Goal: Task Accomplishment & Management: Manage account settings

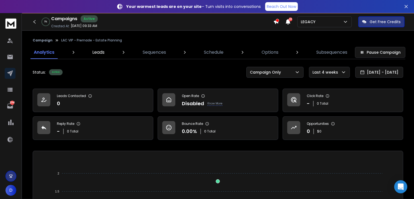
click at [105, 57] on link "Leads" at bounding box center [98, 52] width 19 height 13
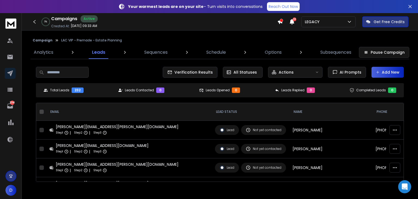
drag, startPoint x: 418, startPoint y: 103, endPoint x: 302, endPoint y: 142, distance: 121.9
click at [414, 103] on div "Campaign LAC VIP - Premade - Estate Planning Analytics Leads Sequences Schedule…" at bounding box center [220, 106] width 396 height 153
click at [32, 19] on button at bounding box center [34, 21] width 7 height 11
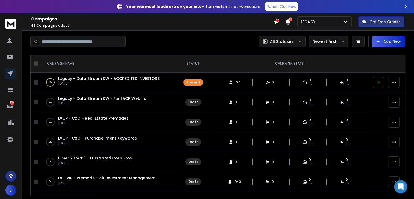
click at [408, 5] on div "Your warmest leads are on your site – Turn visits into conversations Reach Out …" at bounding box center [207, 6] width 414 height 13
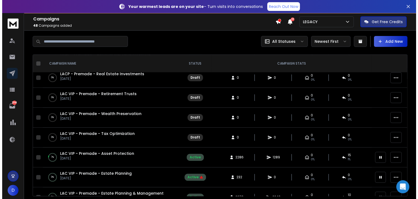
scroll to position [218, 0]
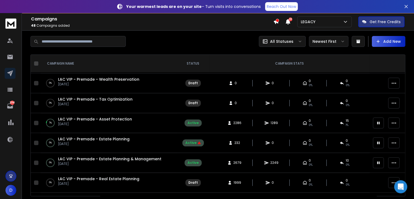
click at [120, 142] on p "[DATE]" at bounding box center [94, 144] width 72 height 4
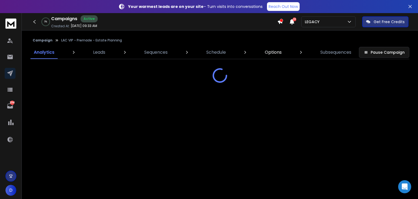
click at [273, 52] on p "Options" at bounding box center [273, 52] width 17 height 7
select select "**********"
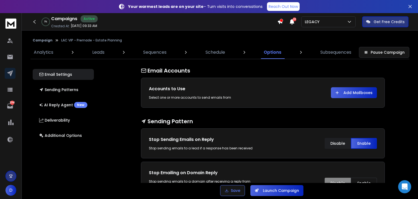
click at [341, 91] on button "Add Mailboxes" at bounding box center [354, 92] width 46 height 11
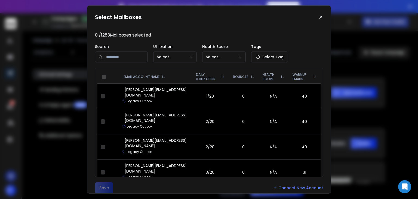
drag, startPoint x: 103, startPoint y: 79, endPoint x: 107, endPoint y: 77, distance: 4.6
click at [106, 77] on th at bounding box center [108, 76] width 22 height 13
click at [90, 102] on button "Select this Page" at bounding box center [91, 103] width 4 height 4
click at [98, 186] on button "Save" at bounding box center [104, 187] width 18 height 11
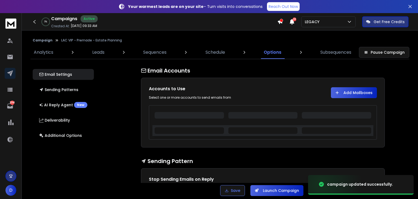
click at [231, 189] on button "Save" at bounding box center [232, 190] width 25 height 11
click at [271, 188] on button "Launch Campaign" at bounding box center [276, 190] width 53 height 11
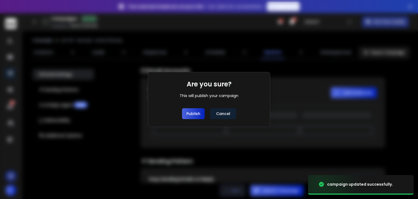
click at [196, 113] on button "Publish" at bounding box center [193, 113] width 23 height 11
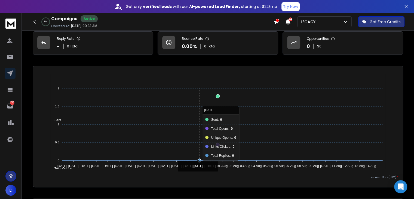
scroll to position [3, 0]
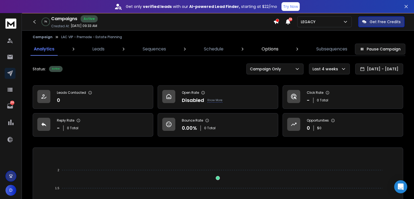
click at [274, 48] on p "Options" at bounding box center [270, 49] width 17 height 7
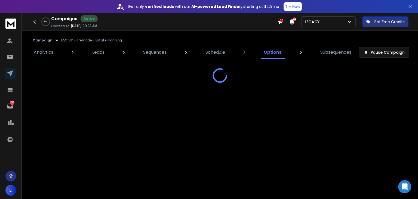
select select "**********"
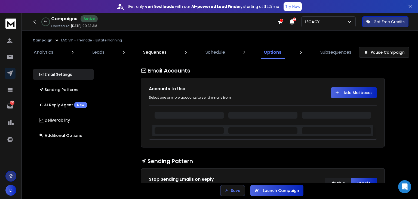
click at [150, 53] on p "Sequences" at bounding box center [154, 52] width 23 height 7
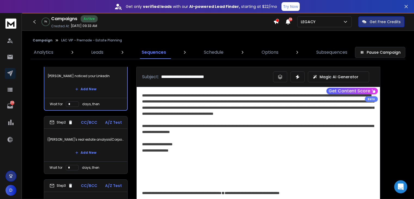
scroll to position [33, 0]
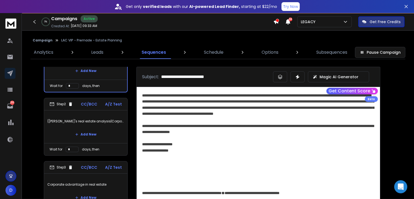
click at [116, 126] on p "{Dave's real estate analysis|Corporate skills in real estate}" at bounding box center [85, 121] width 77 height 15
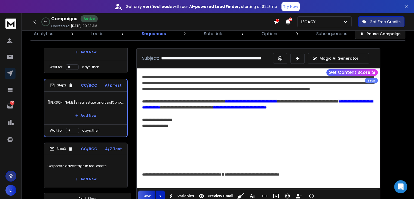
scroll to position [31, 0]
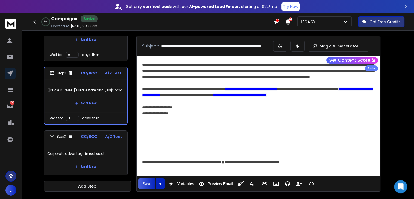
click at [94, 155] on p "Corporate advantage in real estate" at bounding box center [85, 153] width 77 height 15
type input "**********"
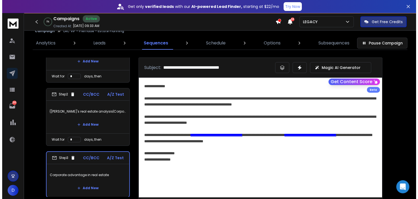
scroll to position [0, 0]
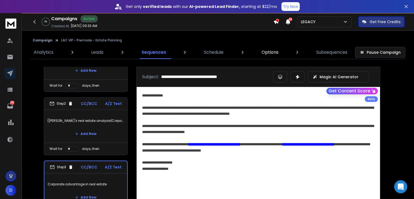
click at [268, 49] on p "Options" at bounding box center [270, 52] width 17 height 7
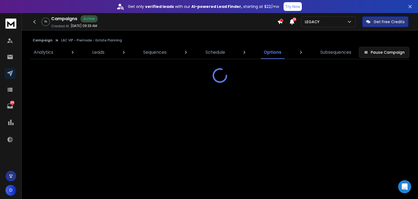
select select "**********"
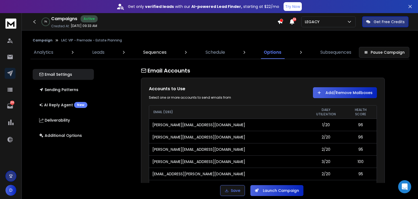
click at [163, 52] on p "Sequences" at bounding box center [154, 52] width 23 height 7
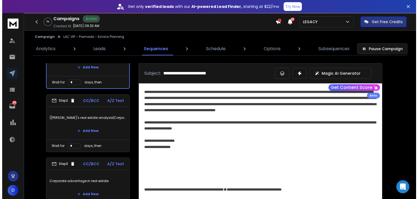
scroll to position [31, 0]
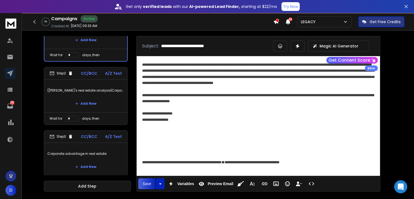
click at [98, 152] on p "Corporate advantage in real estate" at bounding box center [85, 153] width 77 height 15
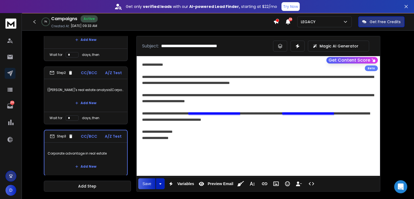
click at [107, 89] on p "{Dave's real estate analysis|Corporate skills in real estate}" at bounding box center [85, 89] width 77 height 15
type input "**********"
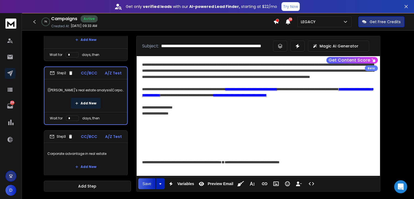
click at [90, 102] on button "Add New" at bounding box center [86, 103] width 30 height 11
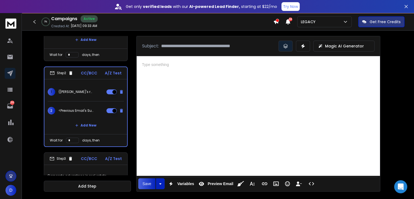
click at [289, 46] on button at bounding box center [286, 46] width 14 height 11
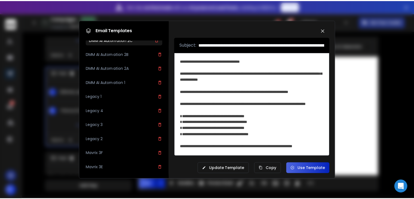
scroll to position [54, 0]
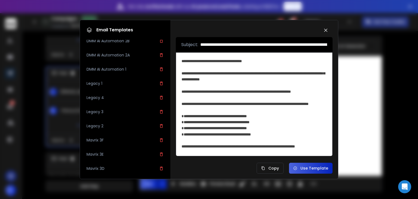
click at [327, 32] on icon at bounding box center [325, 30] width 5 height 5
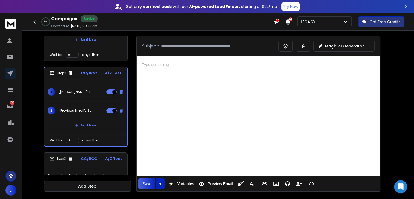
click at [121, 108] on icon at bounding box center [121, 110] width 5 height 5
type input "**********"
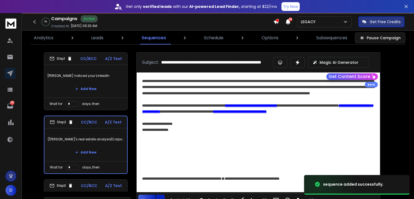
scroll to position [0, 0]
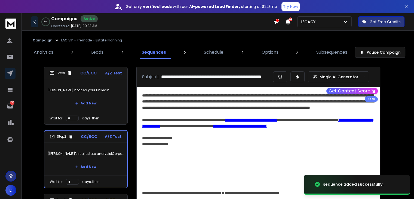
click at [34, 18] on button at bounding box center [34, 21] width 7 height 11
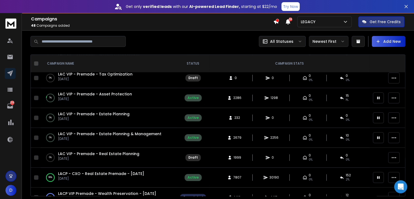
scroll to position [245, 0]
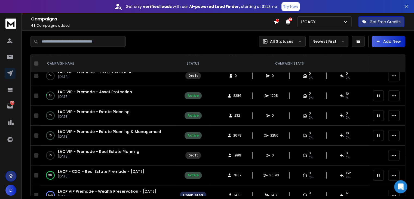
click at [124, 131] on span "LAC VIP - Premade - Estate Planning & Management" at bounding box center [109, 131] width 103 height 5
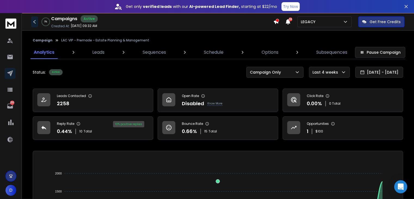
click at [38, 22] on div "0 % Campaigns Active Created At: [DATE] 09:32 AM" at bounding box center [64, 21] width 67 height 13
click at [37, 22] on button at bounding box center [34, 21] width 7 height 11
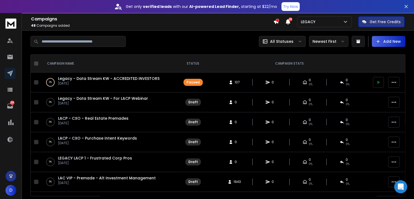
click at [117, 118] on span "LACP - CXO - Real Estate Premades" at bounding box center [93, 117] width 71 height 5
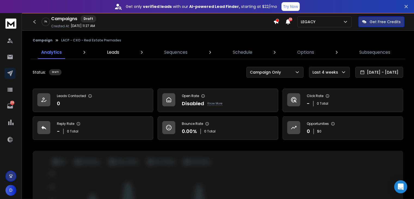
click at [118, 59] on div "Analytics Leads Sequences Schedule Options Subsequences" at bounding box center [217, 52] width 375 height 13
click at [118, 58] on link "Leads" at bounding box center [113, 52] width 19 height 13
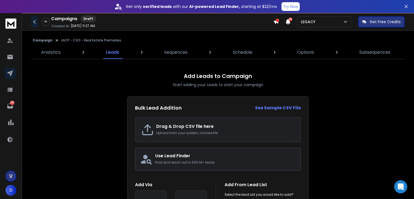
click at [33, 24] on icon at bounding box center [34, 21] width 5 height 5
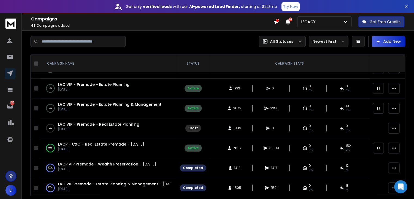
scroll to position [299, 0]
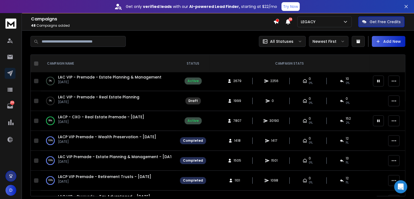
click at [113, 94] on span "LAC VIP - Premade - Real Estate Planning" at bounding box center [98, 96] width 81 height 5
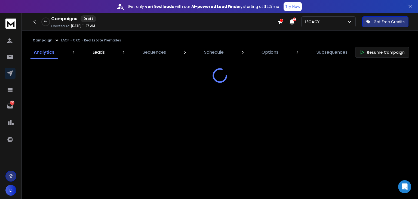
click at [99, 53] on p "Leads" at bounding box center [99, 52] width 12 height 7
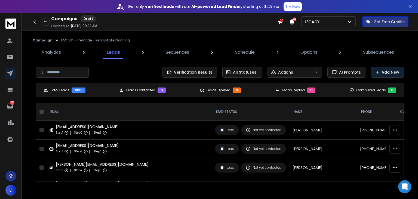
click at [388, 70] on button "Add New" at bounding box center [387, 72] width 33 height 11
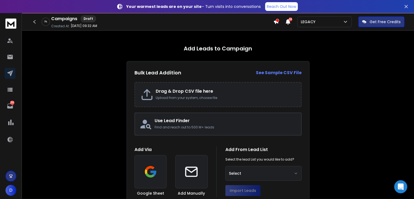
click at [234, 87] on div "Drag & Drop CSV file here Upload from your system, choose file" at bounding box center [217, 94] width 167 height 25
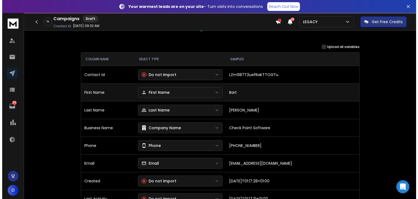
scroll to position [82, 0]
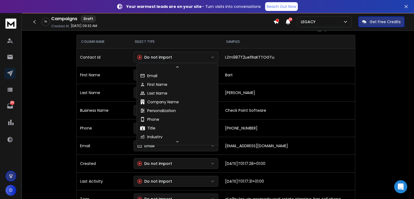
click at [183, 59] on button "Do not import" at bounding box center [176, 57] width 85 height 11
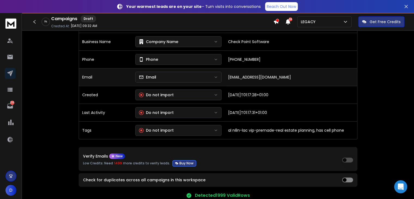
scroll to position [174, 0]
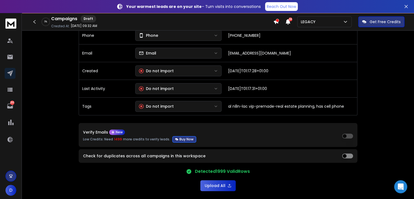
click at [352, 155] on button "Check for duplicates across all campaigns in this workspace" at bounding box center [347, 155] width 11 height 5
click at [222, 182] on button "Upload All" at bounding box center [217, 185] width 35 height 11
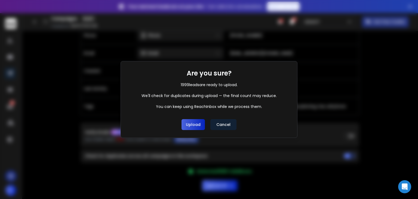
click at [194, 123] on button "Upload" at bounding box center [193, 124] width 23 height 11
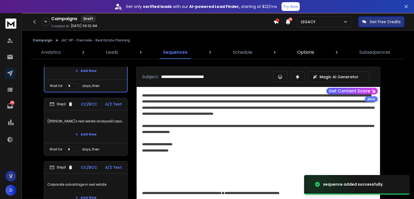
click at [303, 51] on p "Options" at bounding box center [305, 52] width 17 height 7
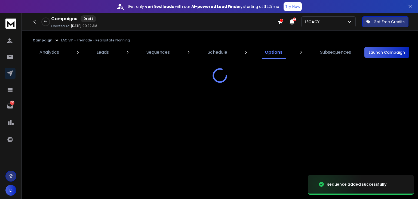
select select "**********"
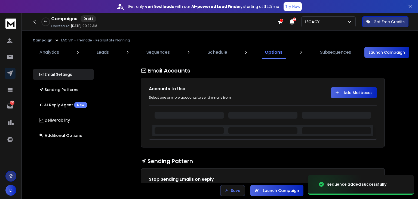
click at [357, 93] on button "Add Mailboxes" at bounding box center [354, 92] width 46 height 11
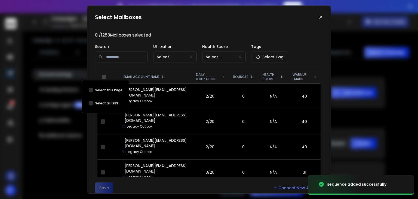
click at [92, 102] on button "Select this Page" at bounding box center [91, 103] width 4 height 4
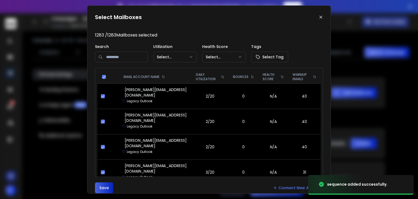
click at [98, 189] on button "Save" at bounding box center [104, 187] width 18 height 11
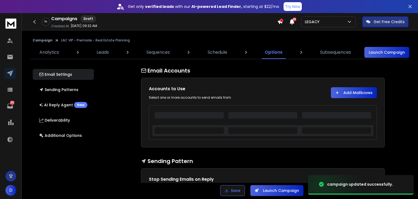
scroll to position [109, 0]
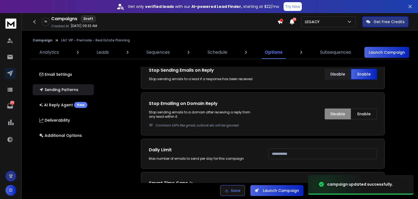
click at [290, 155] on input "***" at bounding box center [322, 153] width 109 height 11
type input "*"
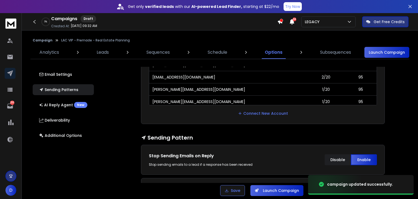
scroll to position [194, 0]
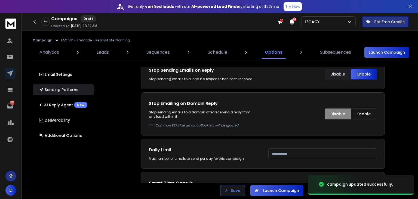
type input "****"
click at [399, 126] on div "Email Accounts Accounts to Use Select one or more accounts to send emails from …" at bounding box center [266, 125] width 327 height 116
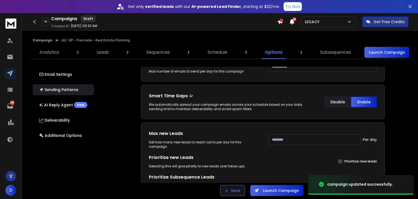
scroll to position [272, 0]
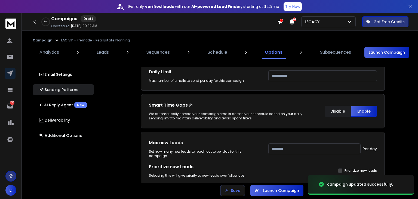
click at [277, 149] on input "***" at bounding box center [314, 148] width 92 height 11
type input "*"
type input "****"
click at [418, 117] on div "Email Accounts Accounts to Use Select one or more accounts to send emails from …" at bounding box center [266, 125] width 327 height 116
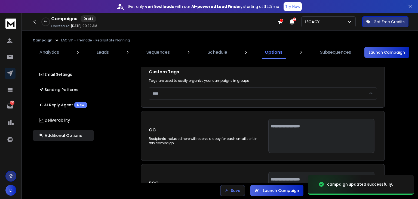
scroll to position [1101, 0]
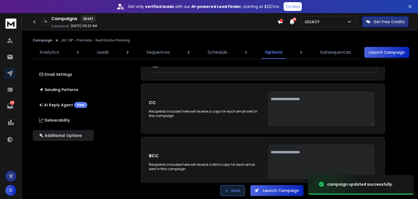
click at [235, 190] on button "Save" at bounding box center [232, 190] width 25 height 11
click at [237, 186] on button "Save" at bounding box center [232, 190] width 25 height 11
click at [147, 46] on link "Sequences" at bounding box center [158, 52] width 30 height 13
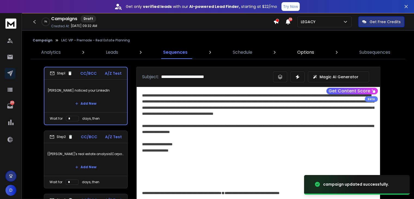
click at [304, 48] on link "Options" at bounding box center [305, 52] width 23 height 13
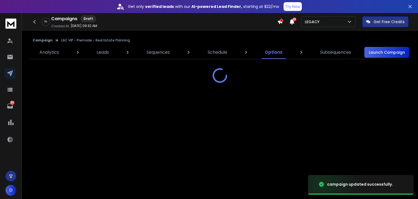
select select "**********"
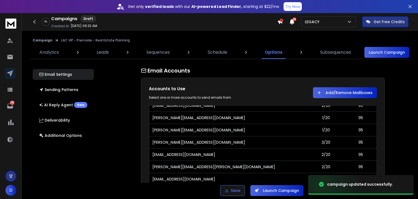
scroll to position [82, 0]
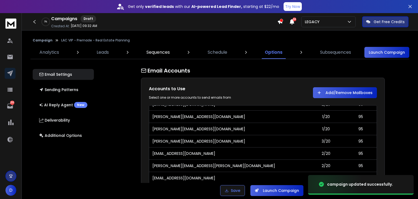
click at [152, 53] on p "Sequences" at bounding box center [157, 52] width 23 height 7
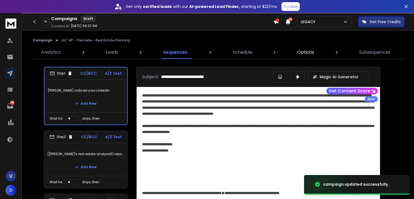
click at [315, 54] on link "Options" at bounding box center [305, 52] width 23 height 13
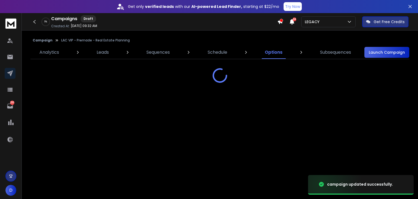
select select "**********"
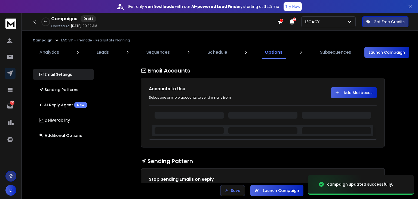
click at [274, 191] on button "Launch Campaign" at bounding box center [276, 190] width 53 height 11
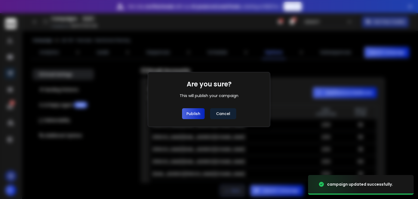
click at [199, 112] on button "Publish" at bounding box center [193, 113] width 23 height 11
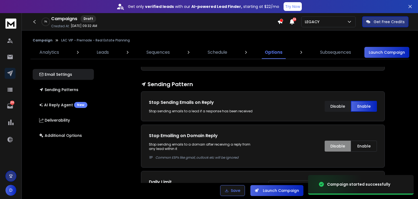
scroll to position [163, 0]
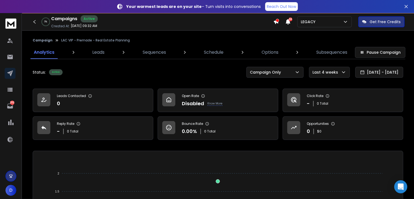
click at [177, 48] on div "Analytics Leads Sequences Schedule Options Subsequences" at bounding box center [190, 52] width 320 height 13
click at [36, 20] on icon at bounding box center [34, 21] width 5 height 5
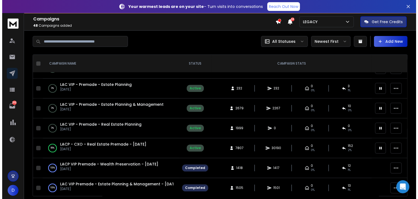
scroll to position [245, 0]
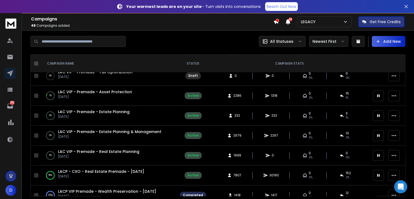
click at [127, 147] on td "0 % LAC VIP - Premade - Real Estate Planning 4 days ago" at bounding box center [109, 155] width 136 height 20
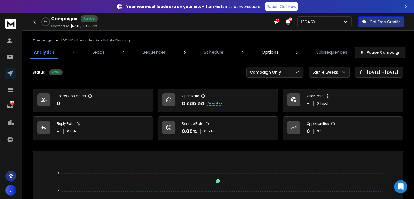
click at [264, 53] on p "Options" at bounding box center [270, 52] width 17 height 7
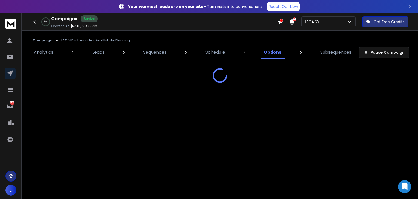
select select "**********"
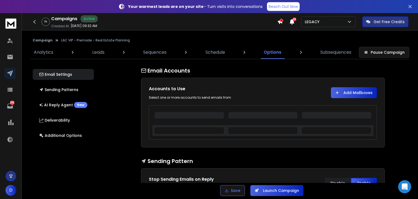
click at [343, 96] on button "Add Mailboxes" at bounding box center [354, 92] width 46 height 11
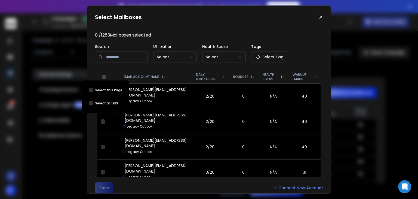
click at [90, 103] on button "Select this Page" at bounding box center [91, 103] width 4 height 4
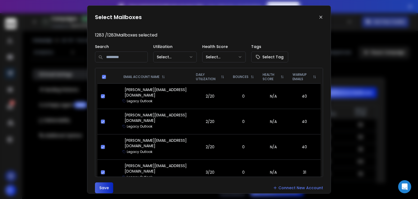
click at [107, 186] on button "Save" at bounding box center [104, 187] width 18 height 11
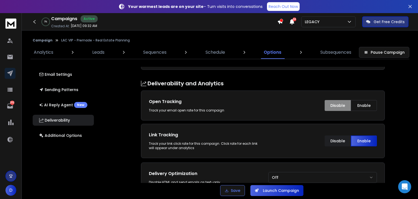
scroll to position [548, 0]
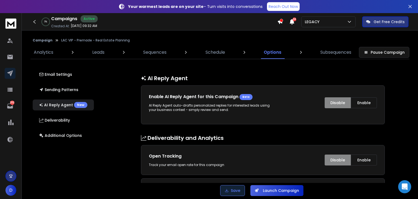
click at [230, 187] on button "Save" at bounding box center [232, 190] width 25 height 11
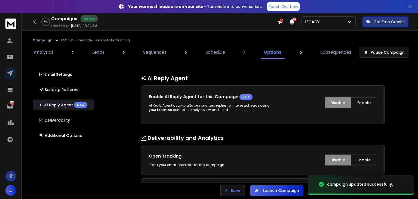
click at [260, 189] on button "Launch Campaign" at bounding box center [276, 190] width 53 height 11
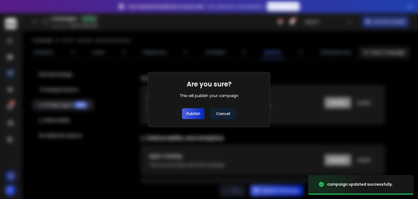
click at [188, 109] on button "Publish" at bounding box center [193, 113] width 23 height 11
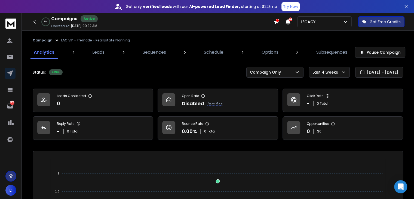
click at [39, 21] on div "0 % Campaigns Active Created At: [DATE] 09:32 AM" at bounding box center [64, 21] width 67 height 13
click at [36, 22] on icon at bounding box center [34, 21] width 5 height 5
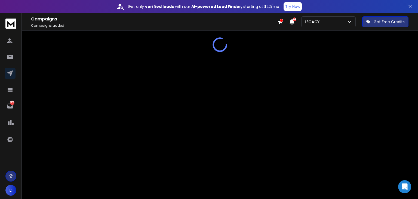
drag, startPoint x: 412, startPoint y: 90, endPoint x: 387, endPoint y: 94, distance: 25.3
click at [412, 90] on div "Get only verified leads with our AI-powered Lead Finder, starting at $22/mo Try…" at bounding box center [209, 99] width 418 height 199
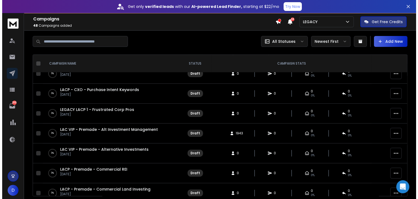
scroll to position [54, 0]
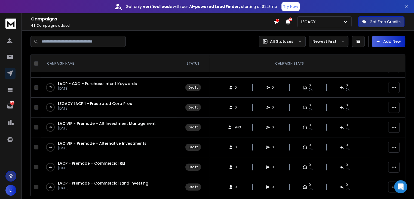
click at [136, 123] on span "LAC VIP - Premade - Alt Investment Management" at bounding box center [107, 123] width 98 height 5
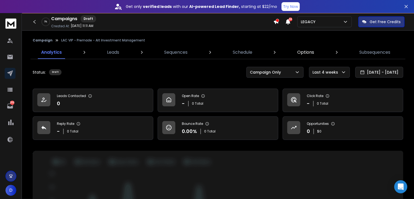
click at [304, 50] on p "Options" at bounding box center [305, 52] width 17 height 7
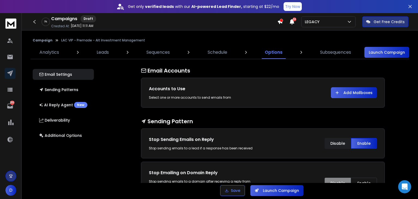
click at [348, 92] on button "Add Mailboxes" at bounding box center [354, 92] width 46 height 11
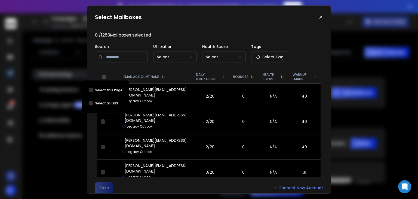
click at [90, 104] on button "Select this Page" at bounding box center [91, 103] width 4 height 4
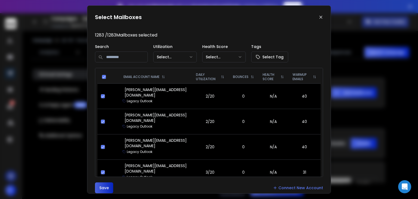
click at [107, 184] on button "Save" at bounding box center [104, 187] width 18 height 11
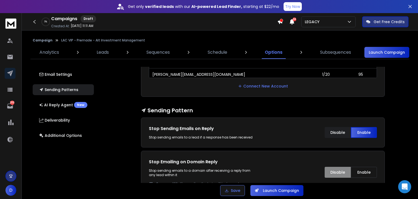
scroll to position [222, 0]
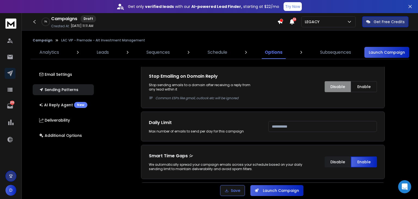
click at [283, 128] on input "***" at bounding box center [322, 126] width 109 height 11
type input "****"
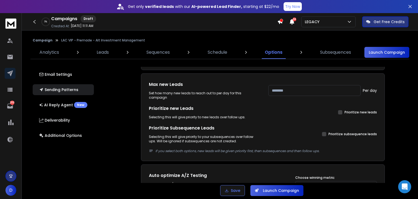
click at [283, 87] on input "***" at bounding box center [314, 90] width 92 height 11
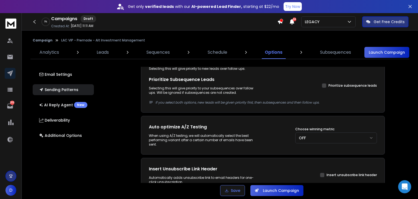
scroll to position [412, 0]
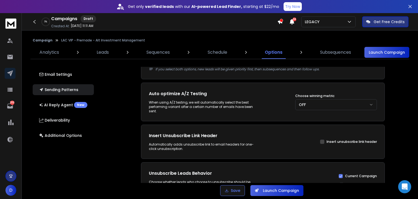
type input "****"
click at [308, 108] on body "Get only verified leads with our AI-powered Lead Finder, starting at $22/mo Try…" at bounding box center [209, 99] width 418 height 199
click at [310, 107] on button "Open Rate" at bounding box center [336, 104] width 82 height 11
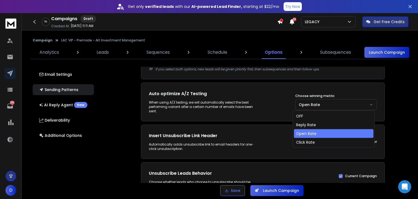
select select "**********"
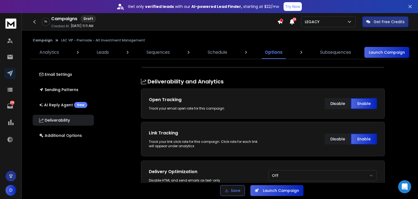
scroll to position [630, 0]
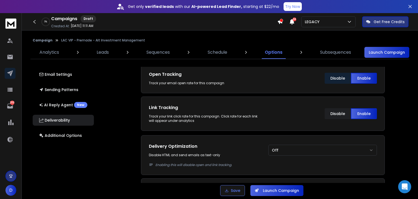
click at [339, 77] on button "Disable" at bounding box center [338, 78] width 26 height 11
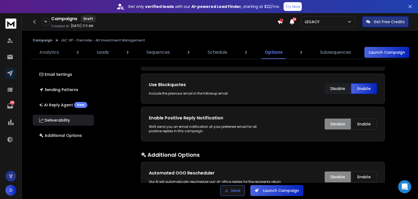
scroll to position [848, 0]
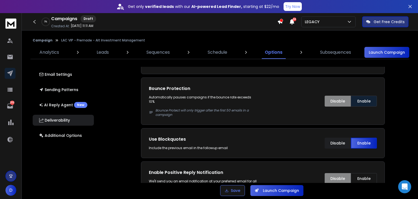
click at [358, 97] on button "Enable" at bounding box center [364, 101] width 26 height 11
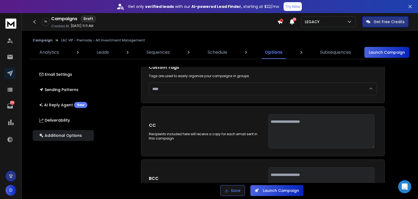
scroll to position [1101, 0]
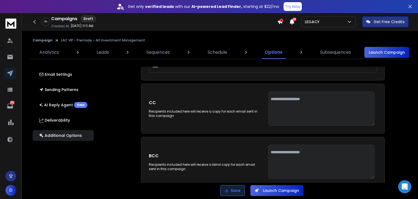
click at [234, 189] on button "Save" at bounding box center [232, 190] width 25 height 11
click at [232, 192] on button "Save" at bounding box center [232, 190] width 25 height 11
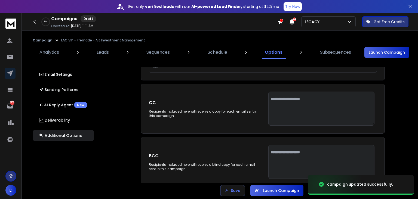
click at [272, 190] on button "Launch Campaign" at bounding box center [276, 190] width 53 height 11
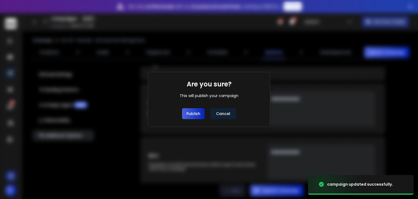
click at [192, 111] on button "Publish" at bounding box center [193, 113] width 23 height 11
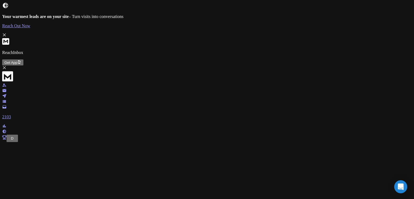
type input "**********"
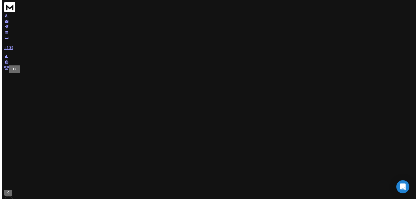
scroll to position [54, 0]
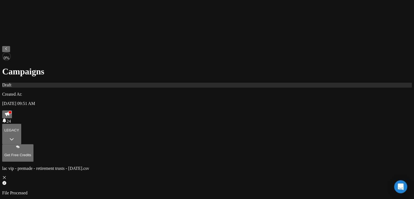
scroll to position [191, 0]
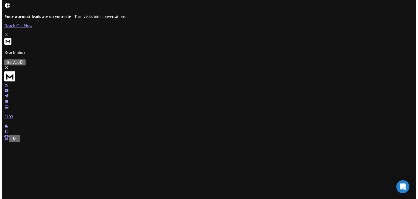
scroll to position [1, 0]
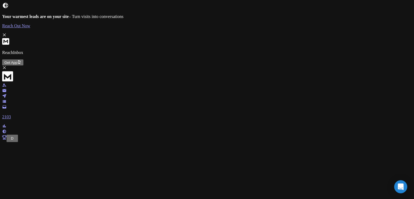
select select "**********"
click at [86, 90] on button "Select this Page" at bounding box center [84, 89] width 4 height 2
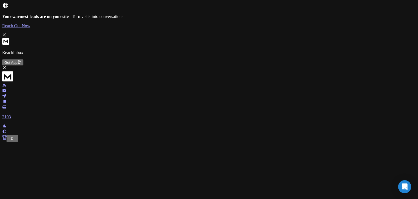
scroll to position [163, 0]
type input "****"
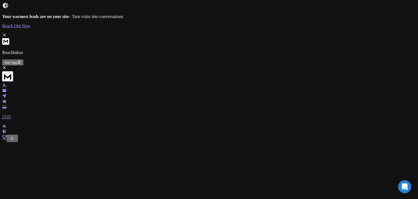
type input "****"
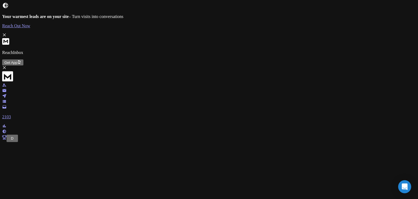
drag, startPoint x: 274, startPoint y: 186, endPoint x: 353, endPoint y: 111, distance: 108.8
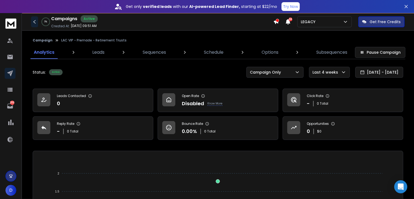
click at [36, 23] on icon at bounding box center [34, 21] width 5 height 5
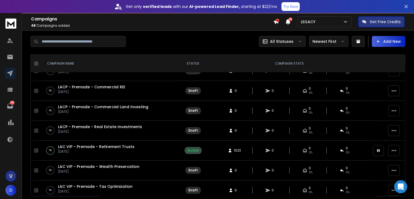
scroll to position [136, 0]
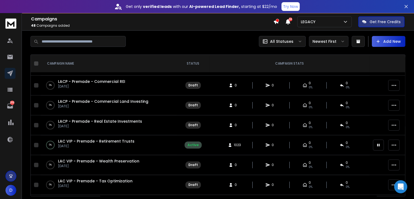
click at [135, 107] on p "[DATE]" at bounding box center [103, 106] width 90 height 4
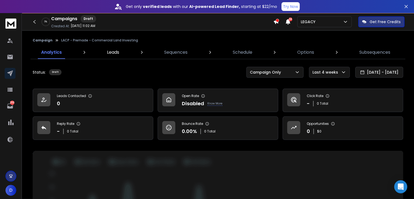
click at [104, 54] on link "Leads" at bounding box center [113, 52] width 19 height 13
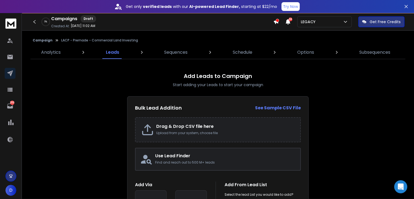
click at [191, 129] on h2 "Drag & Drop CSV file here" at bounding box center [225, 126] width 139 height 7
type input "**********"
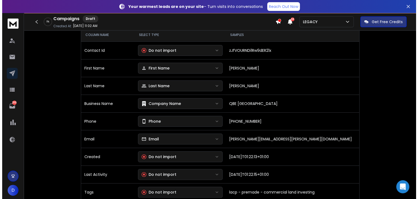
scroll to position [54, 0]
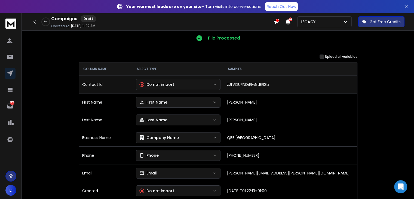
click at [192, 87] on button "Do not import" at bounding box center [178, 84] width 85 height 11
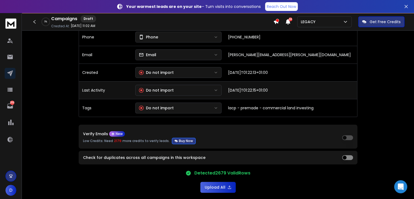
scroll to position [174, 0]
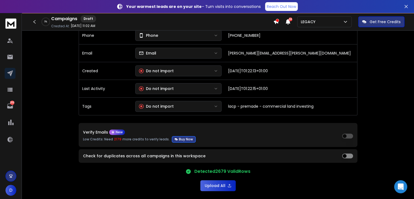
click at [346, 153] on button "Check for duplicates across all campaigns in this workspace" at bounding box center [347, 155] width 11 height 5
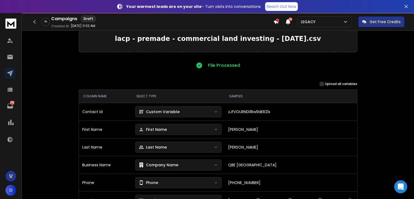
scroll to position [0, 0]
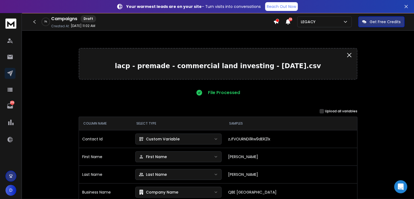
click at [349, 55] on icon at bounding box center [349, 55] width 4 height 4
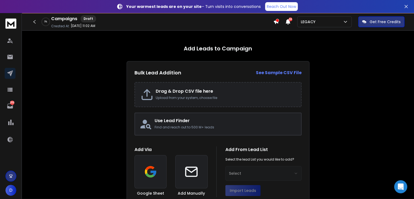
click at [163, 94] on h2 "Drag & Drop CSV file here" at bounding box center [226, 91] width 140 height 7
click at [30, 16] on div "0 % Campaigns Draft Created At: Aug 12, 2025, 11:02 AM 24 LEGACY Get Free Credi…" at bounding box center [207, 21] width 414 height 17
click at [43, 21] on div "0 %" at bounding box center [45, 21] width 9 height 9
click at [32, 22] on icon at bounding box center [34, 21] width 5 height 5
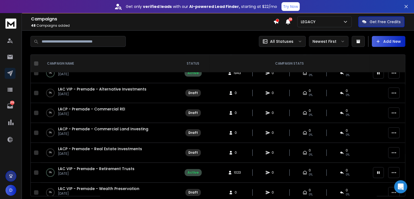
scroll to position [109, 0]
click at [132, 127] on span "LACP - Premade - Commercial Land Investing" at bounding box center [103, 128] width 90 height 5
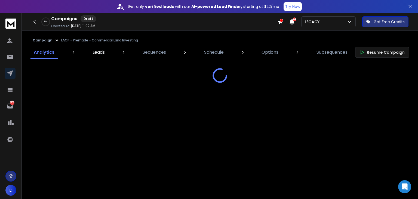
click at [102, 56] on link "Leads" at bounding box center [98, 52] width 19 height 13
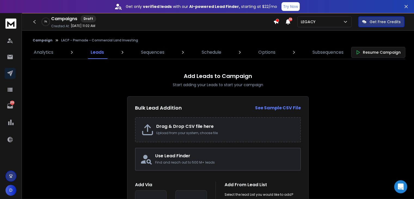
click at [197, 132] on p "Upload from your system, choose file" at bounding box center [225, 133] width 139 height 4
type input "**********"
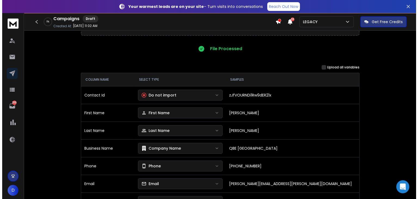
scroll to position [82, 0]
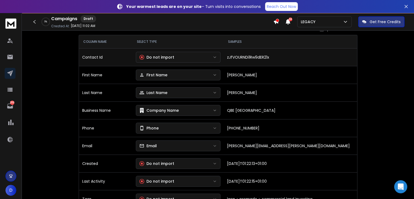
click at [192, 55] on button "Do not import" at bounding box center [178, 57] width 85 height 11
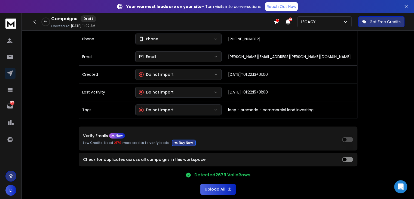
scroll to position [174, 0]
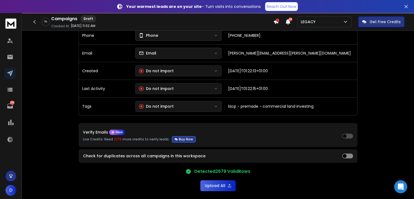
click at [352, 155] on button "Check for duplicates across all campaigns in this workspace" at bounding box center [347, 155] width 11 height 5
click at [218, 182] on button "Upload All" at bounding box center [217, 185] width 35 height 11
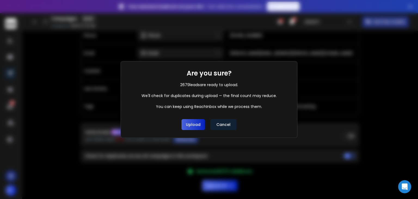
click at [184, 125] on button "Upload" at bounding box center [193, 124] width 23 height 11
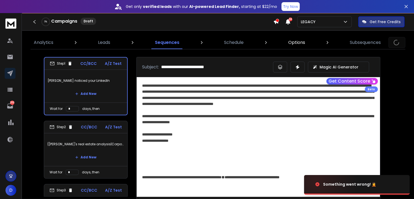
click at [299, 42] on p "Options" at bounding box center [296, 42] width 17 height 7
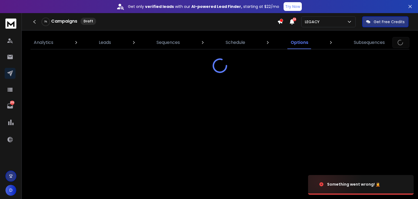
select select "**********"
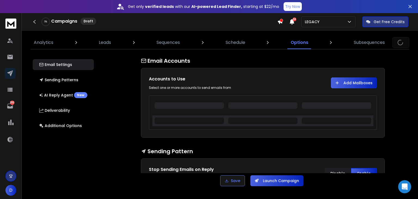
click at [343, 87] on button "Add Mailboxes" at bounding box center [354, 82] width 46 height 11
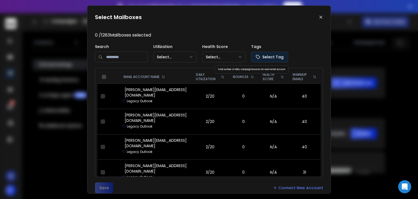
click at [273, 56] on button "Select Tag" at bounding box center [269, 56] width 37 height 11
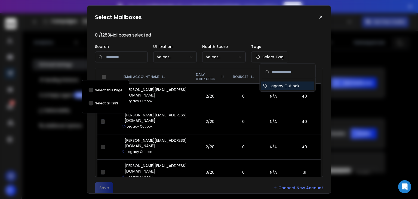
click at [101, 76] on th at bounding box center [108, 76] width 22 height 13
click at [90, 105] on button "Select this Page" at bounding box center [91, 103] width 4 height 4
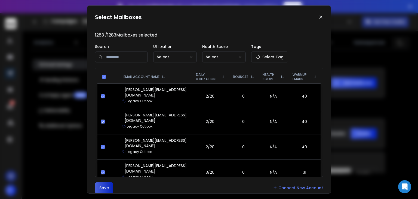
click at [110, 188] on button "Save" at bounding box center [104, 187] width 18 height 11
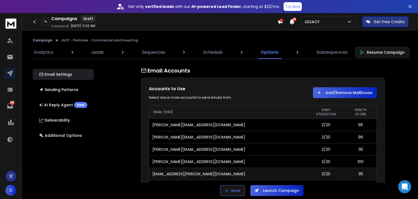
click at [228, 177] on form "Email Accounts Accounts to Use Select one or more accounts to send emails from …" at bounding box center [263, 125] width 244 height 116
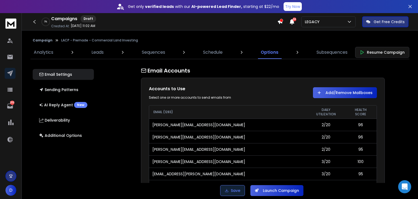
click at [231, 185] on button "Save" at bounding box center [232, 190] width 25 height 11
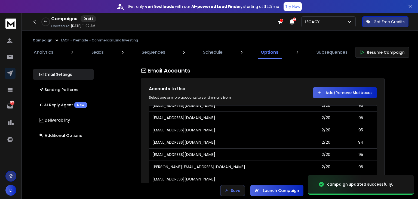
scroll to position [517, 0]
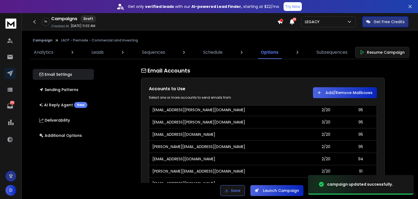
click at [236, 186] on button "Save" at bounding box center [232, 190] width 25 height 11
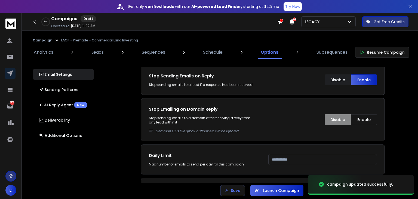
scroll to position [218, 0]
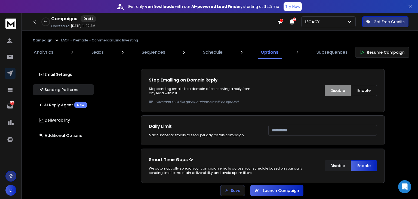
click at [318, 132] on input "***" at bounding box center [322, 130] width 109 height 11
type input "****"
click at [400, 121] on div "Email Accounts Accounts to Use Select one or more accounts to send emails from …" at bounding box center [266, 125] width 327 height 116
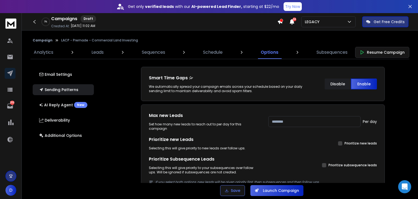
scroll to position [299, 0]
click at [298, 119] on input "***" at bounding box center [314, 121] width 92 height 11
click at [418, 106] on div "Email Accounts Accounts to Use Select one or more accounts to send emails from …" at bounding box center [266, 125] width 327 height 116
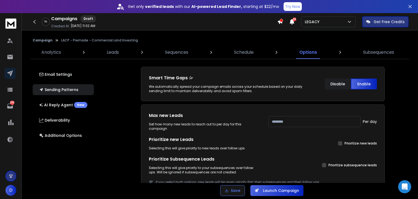
click at [270, 124] on input "****" at bounding box center [314, 121] width 92 height 11
type input "****"
click at [248, 109] on div "Max new Leads Set how many new leads to reach out to per day for this campaign …" at bounding box center [263, 148] width 244 height 88
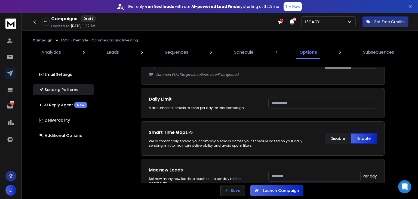
scroll to position [272, 0]
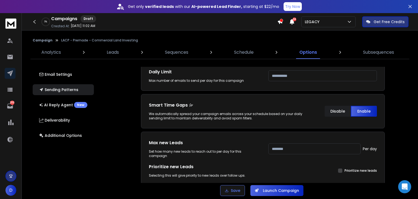
click at [271, 76] on input "****" at bounding box center [322, 75] width 109 height 11
type input "****"
click at [417, 91] on div "Email Accounts Accounts to Use Select one or more accounts to send emails from …" at bounding box center [266, 125] width 327 height 116
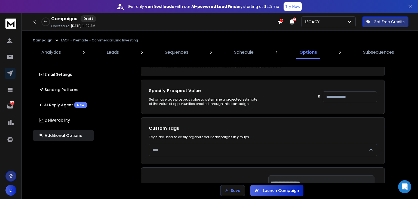
scroll to position [1101, 0]
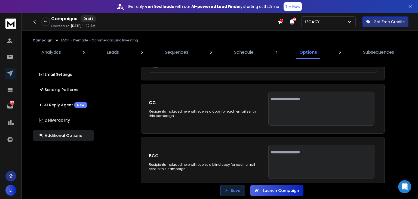
click at [235, 191] on button "Save" at bounding box center [232, 190] width 25 height 11
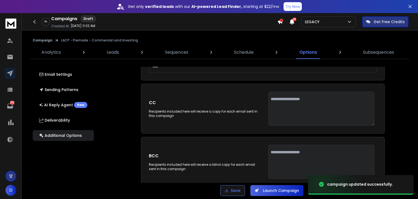
click at [271, 190] on button "Launch Campaign" at bounding box center [276, 190] width 53 height 11
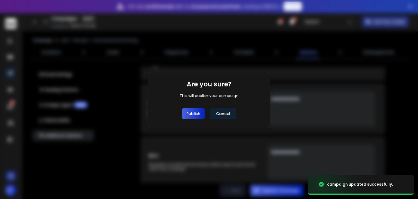
click at [197, 111] on button "Publish" at bounding box center [193, 113] width 23 height 11
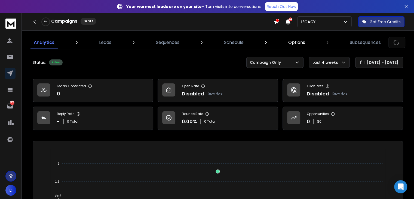
click at [289, 45] on p "Options" at bounding box center [296, 42] width 17 height 7
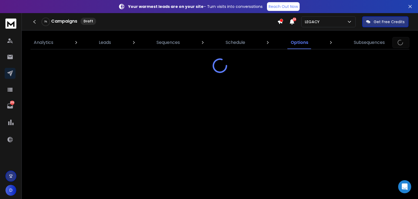
select select "**********"
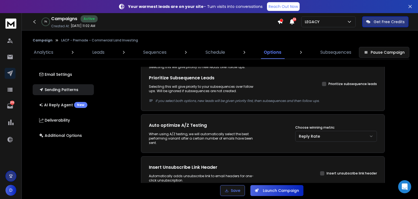
scroll to position [381, 0]
click at [233, 186] on button "Save" at bounding box center [232, 190] width 25 height 11
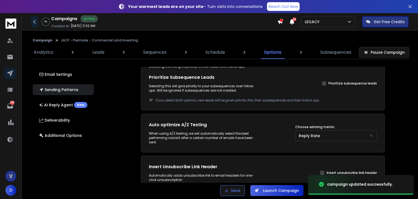
click at [33, 21] on icon at bounding box center [34, 21] width 5 height 5
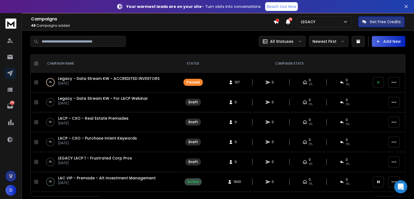
click at [121, 78] on span "Legacy - Data Stream KW - ACCREDITED INVESTORS" at bounding box center [109, 78] width 102 height 5
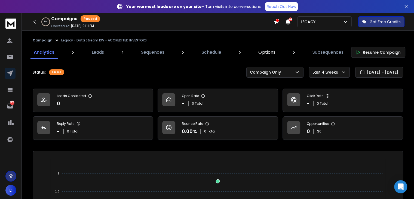
click at [270, 52] on p "Options" at bounding box center [266, 52] width 17 height 7
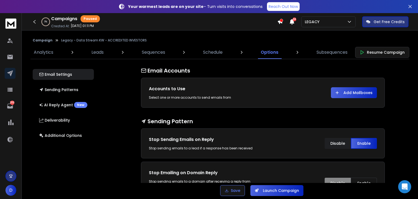
click at [345, 91] on button "Add Mailboxes" at bounding box center [354, 92] width 46 height 11
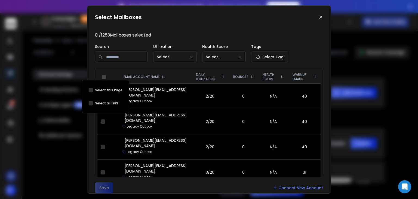
click at [89, 105] on button "Select this Page" at bounding box center [91, 103] width 4 height 4
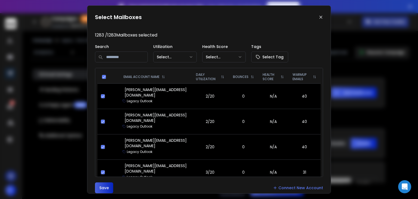
click at [99, 193] on div "Select Mailboxes 1283 / 1283 Mailboxes selected Search Utilization Select... He…" at bounding box center [209, 99] width 244 height 188
click at [102, 188] on button "Save" at bounding box center [104, 187] width 18 height 11
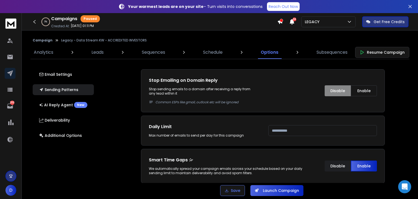
scroll to position [218, 0]
click at [281, 129] on input "***" at bounding box center [322, 130] width 109 height 11
type input "****"
click at [401, 113] on div "Email Accounts Accounts to Use Select one or more accounts to send emails from …" at bounding box center [266, 125] width 327 height 116
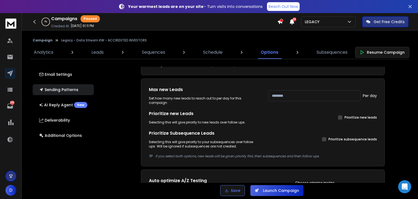
scroll to position [327, 0]
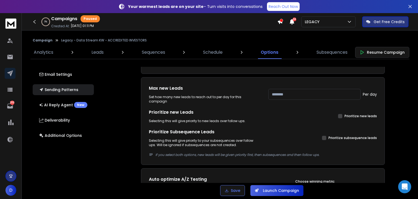
click at [314, 99] on div "Max new Leads Set how many new leads to reach out to per day for this campaign …" at bounding box center [263, 94] width 228 height 19
type input "****"
click at [414, 88] on div "Email Accounts Accounts to Use Select one or more accounts to send emails from …" at bounding box center [266, 125] width 327 height 116
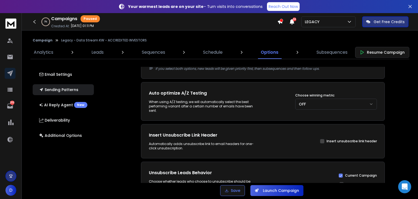
scroll to position [436, 0]
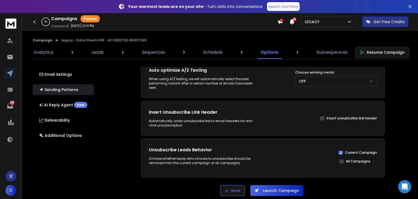
click at [332, 86] on div "**********" at bounding box center [263, 78] width 228 height 23
click at [330, 79] on button "OFF" at bounding box center [336, 81] width 82 height 11
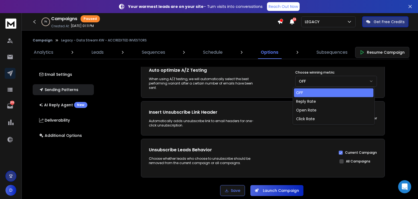
select select "**********"
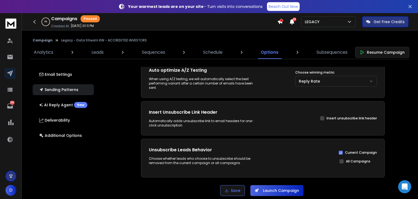
click at [392, 108] on div "Email Accounts Accounts to Use Select one or more accounts to send emails from …" at bounding box center [266, 125] width 327 height 116
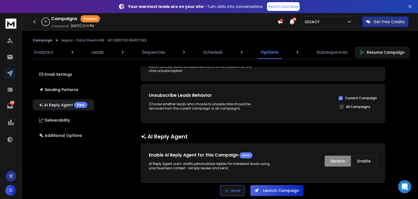
scroll to position [599, 0]
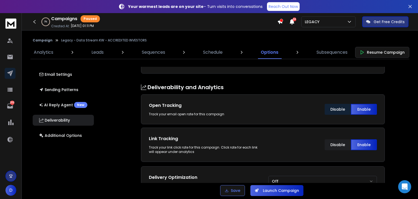
click at [339, 110] on button "Disable" at bounding box center [338, 109] width 26 height 11
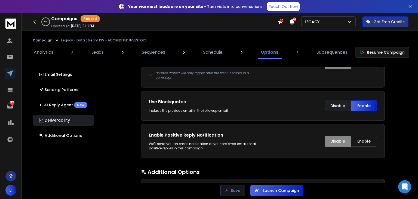
scroll to position [844, 0]
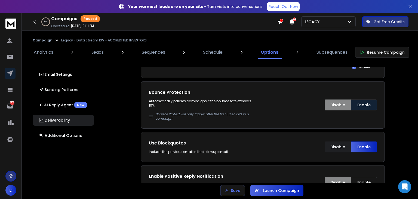
click at [352, 100] on button "Enable" at bounding box center [364, 104] width 26 height 11
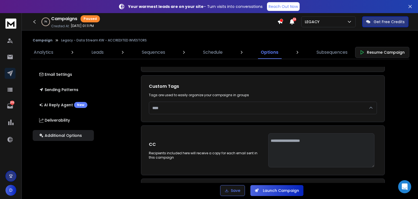
scroll to position [1101, 0]
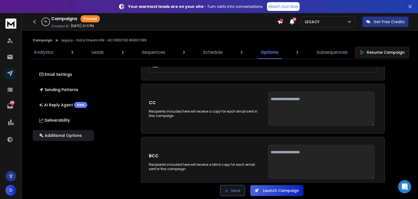
drag, startPoint x: 240, startPoint y: 185, endPoint x: 238, endPoint y: 190, distance: 4.8
click at [238, 190] on button "Save" at bounding box center [232, 190] width 25 height 11
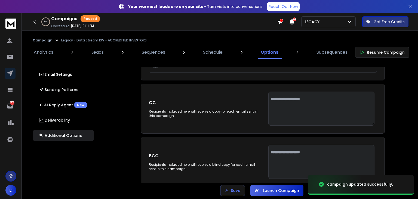
click at [262, 186] on button "Launch Campaign" at bounding box center [276, 190] width 53 height 11
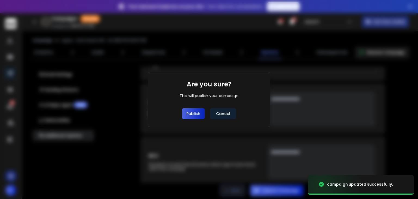
click at [217, 113] on button "Cancel" at bounding box center [223, 113] width 26 height 11
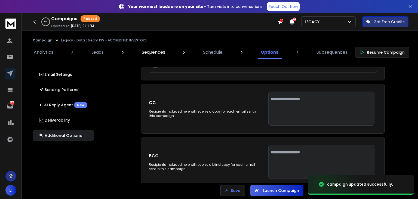
click at [157, 57] on link "Sequences" at bounding box center [154, 52] width 30 height 13
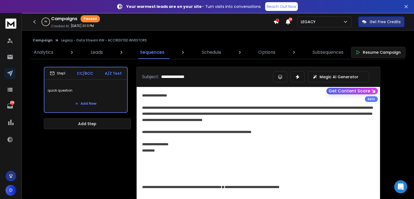
click at [101, 89] on p "quick question" at bounding box center [86, 90] width 76 height 15
click at [278, 74] on icon at bounding box center [280, 76] width 5 height 5
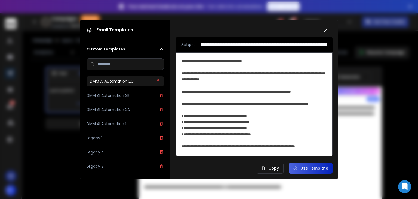
click at [109, 84] on div "Legacy 1" at bounding box center [125, 80] width 71 height 5
type input "**********"
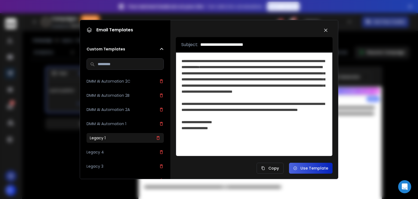
click at [311, 168] on button "Use Template" at bounding box center [311, 168] width 44 height 11
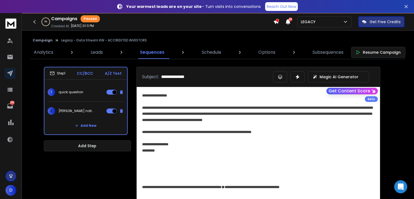
click at [122, 91] on icon at bounding box center [121, 92] width 5 height 5
type input "**********"
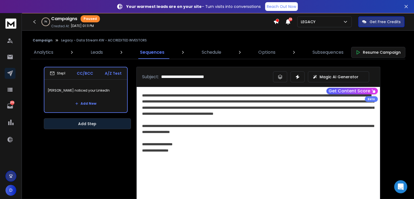
click at [97, 124] on button "Add Step" at bounding box center [87, 123] width 87 height 11
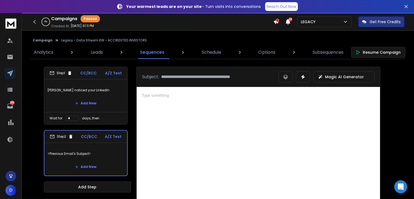
click at [71, 120] on input "*" at bounding box center [72, 117] width 13 height 5
type input "**********"
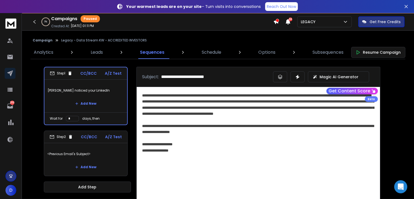
type input "*"
click at [171, 123] on div at bounding box center [258, 120] width 232 height 6
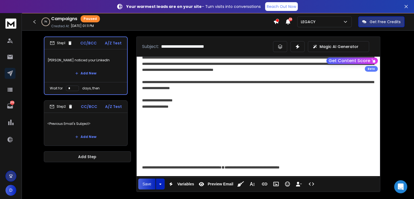
scroll to position [30, 0]
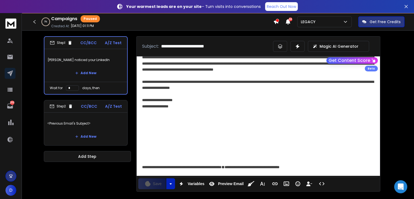
click at [107, 127] on p "<Previous Email's Subject>" at bounding box center [85, 123] width 77 height 15
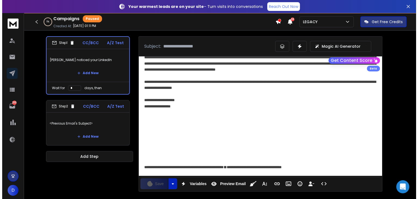
scroll to position [25, 0]
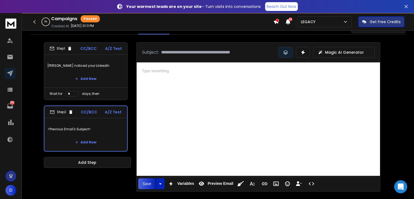
click at [287, 52] on icon at bounding box center [285, 53] width 4 height 2
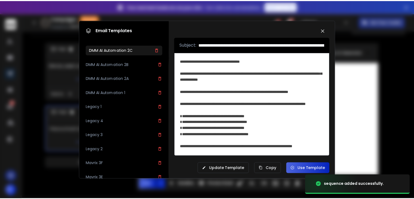
scroll to position [82, 0]
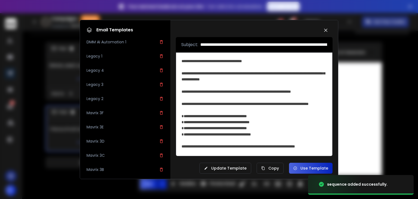
type input "**********"
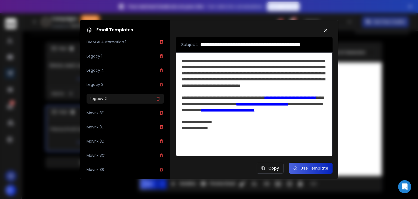
click at [308, 167] on button "Use Template" at bounding box center [311, 168] width 44 height 11
type input "**********"
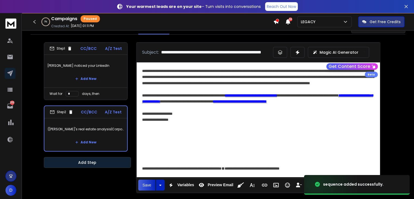
click at [93, 165] on button "Add Step" at bounding box center [87, 162] width 87 height 11
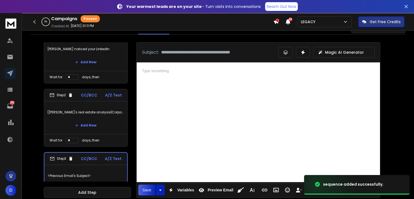
scroll to position [33, 0]
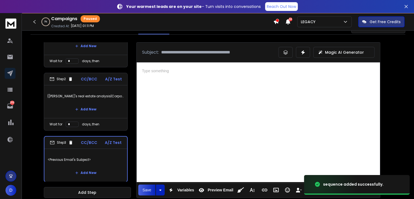
click at [71, 123] on input "*" at bounding box center [72, 123] width 13 height 5
type input "**********"
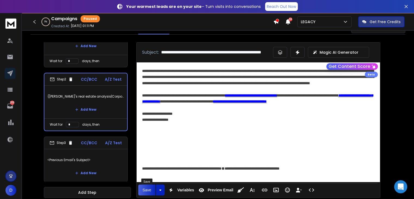
type input "*"
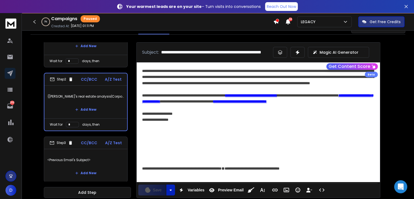
click at [102, 167] on div "Add New" at bounding box center [85, 172] width 77 height 11
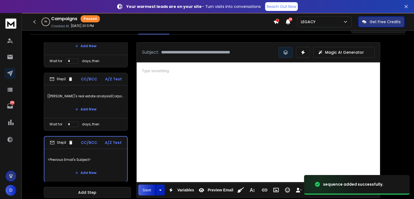
click at [285, 55] on button at bounding box center [286, 52] width 14 height 11
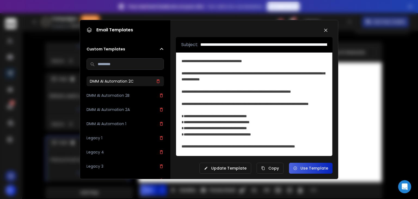
click at [107, 163] on div "Legacy 3" at bounding box center [125, 166] width 77 height 10
type input "**********"
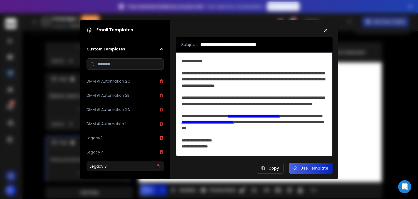
click at [305, 168] on button "Use Template" at bounding box center [311, 168] width 44 height 11
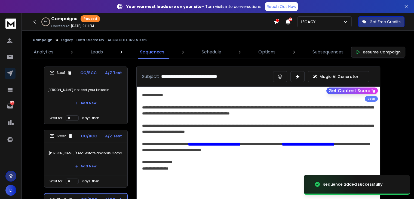
scroll to position [0, 0]
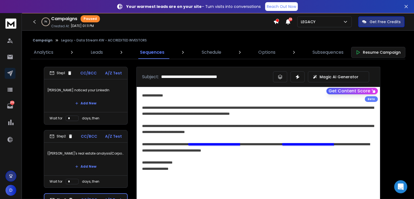
click at [109, 155] on p "{Dave's real estate analysis|Corporate skills in real estate}" at bounding box center [85, 153] width 77 height 15
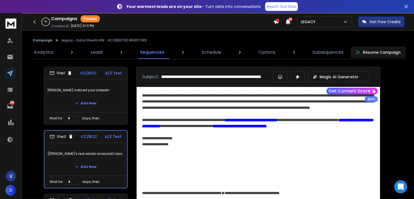
click at [237, 78] on input "**********" at bounding box center [214, 77] width 106 height 7
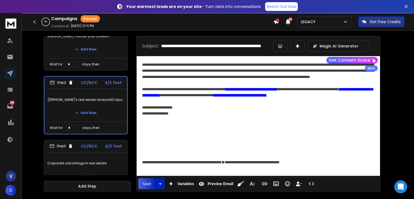
scroll to position [33, 0]
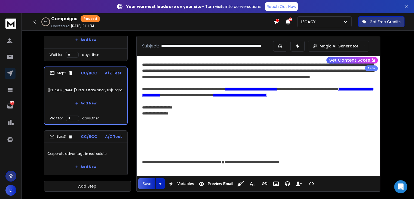
click at [243, 44] on input "**********" at bounding box center [214, 46] width 106 height 7
click at [108, 152] on p "Corporate advantage in real estate" at bounding box center [85, 153] width 77 height 15
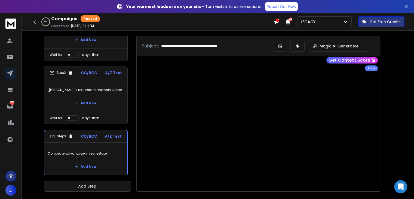
scroll to position [0, 0]
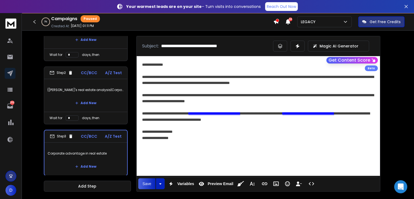
click at [72, 137] on icon at bounding box center [70, 136] width 3 height 4
type input "**********"
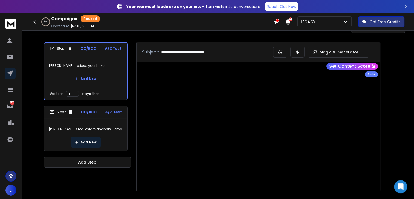
scroll to position [30, 0]
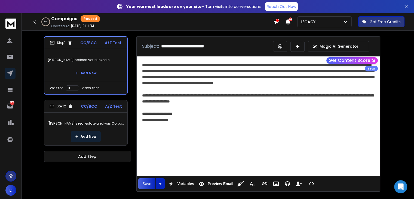
click at [87, 135] on button "Add New" at bounding box center [86, 136] width 30 height 11
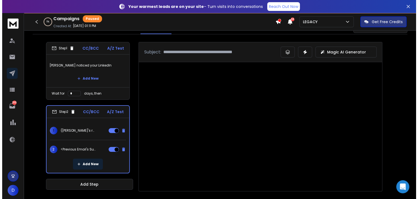
scroll to position [25, 0]
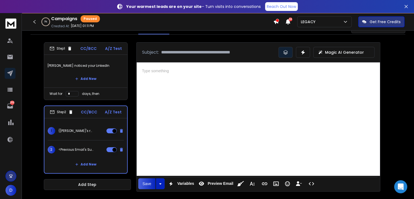
click at [289, 52] on button at bounding box center [286, 52] width 14 height 11
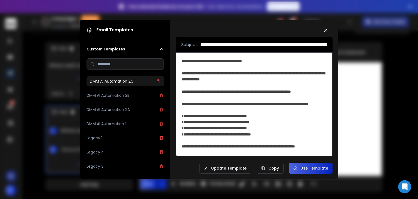
click at [106, 84] on div "Legacy 3" at bounding box center [125, 80] width 71 height 5
type input "**********"
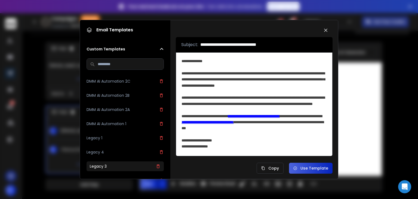
click at [302, 167] on button "Use Template" at bounding box center [311, 168] width 44 height 11
type input "**********"
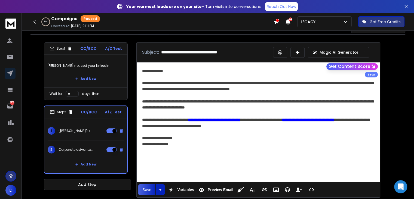
click at [143, 195] on div "Save Save Save as Template Variables Insert Variable Preview Email Preview Emai…" at bounding box center [198, 189] width 120 height 13
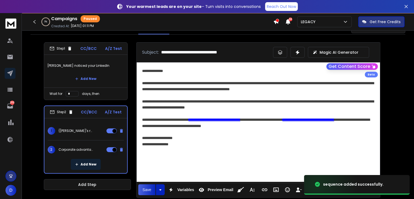
click at [90, 166] on button "Add New" at bounding box center [86, 164] width 30 height 11
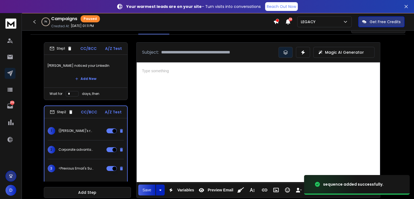
click at [289, 57] on button at bounding box center [286, 52] width 14 height 11
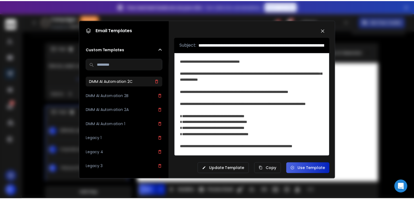
scroll to position [27, 0]
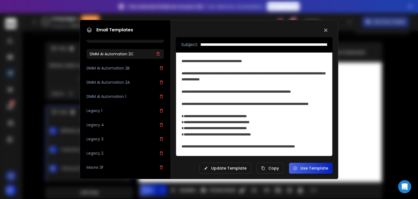
click at [110, 57] on div "Legacy 4" at bounding box center [125, 53] width 71 height 5
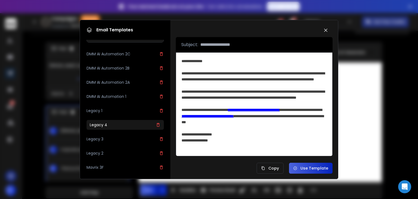
click at [302, 170] on button "Use Template" at bounding box center [311, 168] width 44 height 11
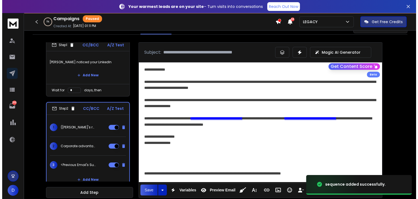
scroll to position [0, 0]
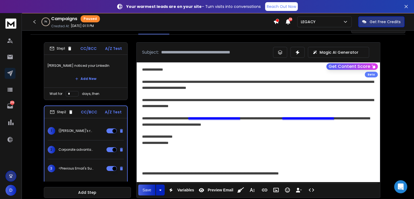
click at [75, 128] on p "{Dave's real estate analysis|Corporate skills in real estate}" at bounding box center [76, 130] width 35 height 4
type input "**********"
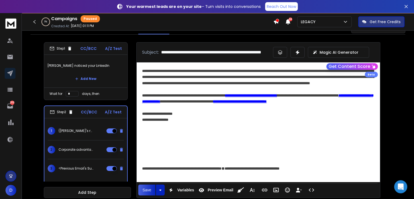
click at [69, 170] on div "3 <Previous Email's Subject>" at bounding box center [71, 168] width 46 height 8
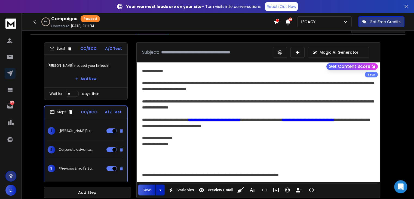
click at [78, 148] on p "Corporate advantage in real estate" at bounding box center [76, 149] width 35 height 4
type input "**********"
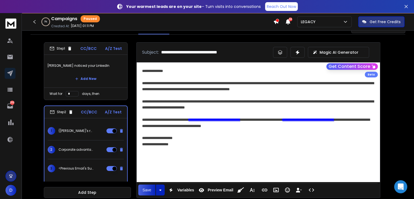
click at [75, 169] on p "<Previous Email's Subject>" at bounding box center [76, 168] width 35 height 4
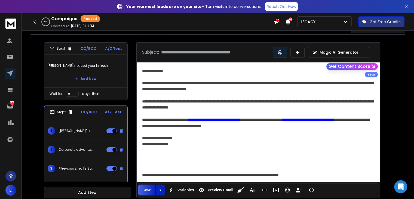
click at [281, 50] on icon at bounding box center [280, 52] width 5 height 5
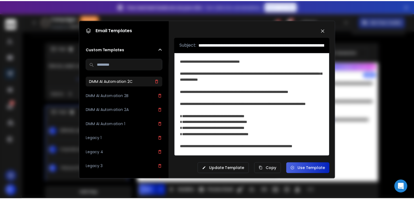
scroll to position [82, 0]
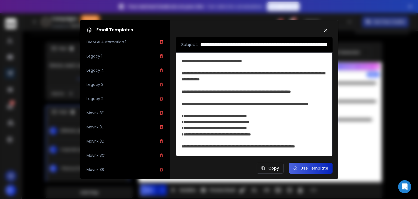
click at [326, 28] on icon at bounding box center [325, 30] width 5 height 5
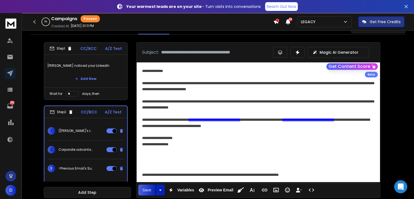
click at [64, 128] on div "1 {Dave's real estate analysis|Corporate skills in real estate}" at bounding box center [71, 131] width 46 height 8
type input "**********"
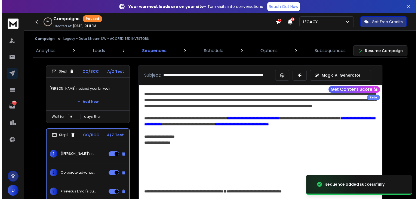
scroll to position [0, 0]
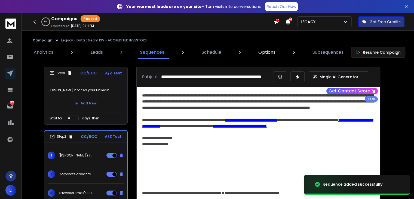
click at [275, 53] on link "Options" at bounding box center [266, 52] width 23 height 13
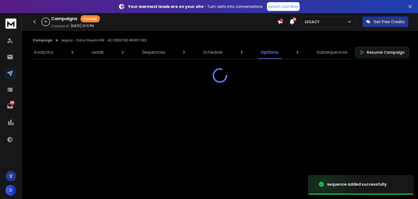
select select "**********"
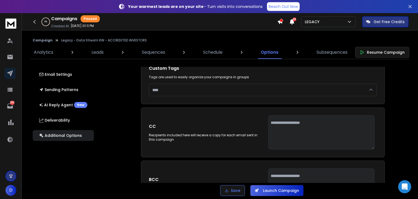
scroll to position [1101, 0]
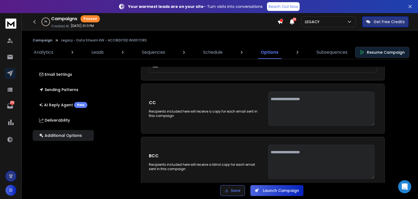
click at [368, 50] on button "Resume Campaign" at bounding box center [382, 52] width 54 height 11
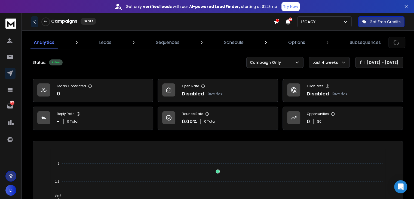
click at [31, 21] on button at bounding box center [34, 21] width 7 height 11
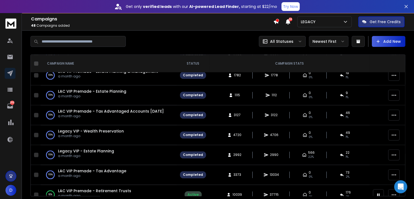
scroll to position [517, 0]
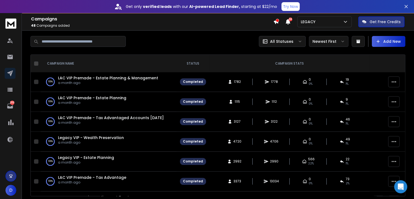
click at [120, 132] on td "100 % Legacy VIP - Wealth Preservation a month ago" at bounding box center [109, 141] width 136 height 20
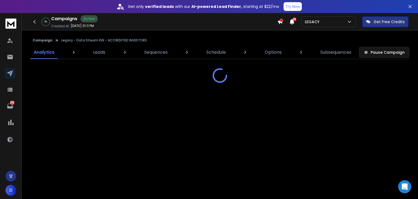
click at [152, 59] on div "Campaign Legacy - Data Stream KW - ACCREDITED INVESTORS Analytics Leads Sequenc…" at bounding box center [219, 61] width 379 height 50
click at [155, 54] on p "Sequences" at bounding box center [155, 52] width 23 height 7
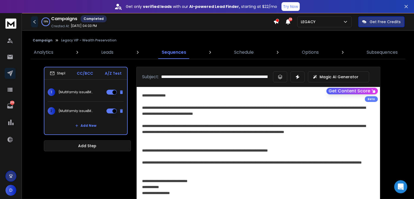
click at [36, 24] on button at bounding box center [34, 21] width 7 height 11
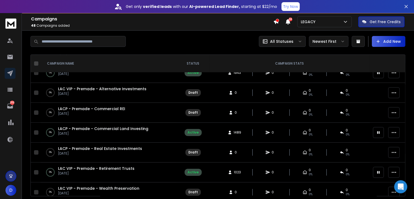
scroll to position [136, 0]
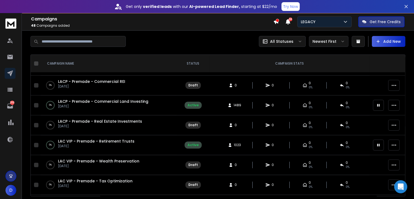
click at [327, 19] on div "LEGACY" at bounding box center [324, 21] width 47 height 5
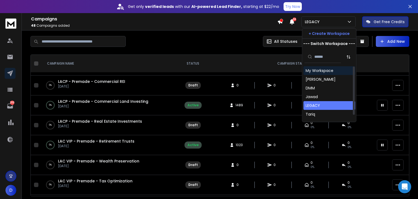
click at [328, 71] on div "My Workspace" at bounding box center [320, 70] width 28 height 5
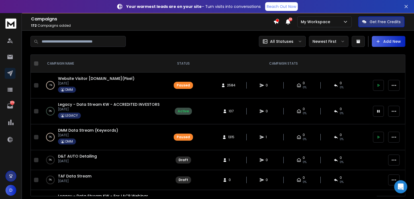
click at [90, 134] on p "[DATE]" at bounding box center [88, 135] width 60 height 4
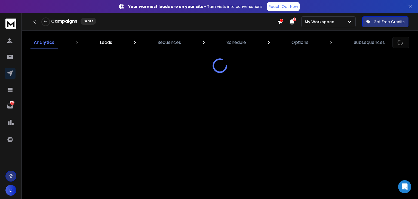
click at [102, 47] on link "Leads" at bounding box center [106, 42] width 19 height 13
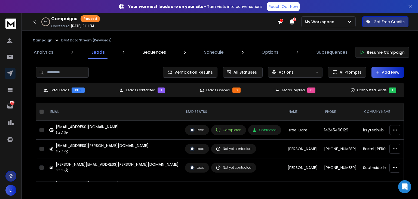
click at [144, 53] on p "Sequences" at bounding box center [154, 52] width 23 height 7
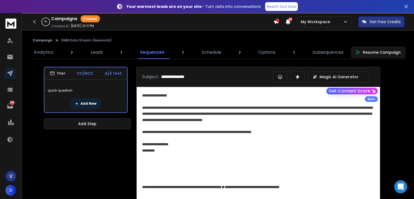
click at [92, 102] on button "Add New" at bounding box center [86, 103] width 30 height 11
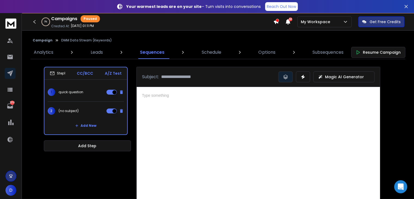
click at [291, 77] on button at bounding box center [286, 76] width 14 height 11
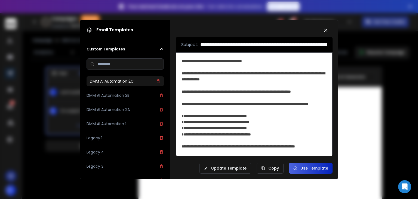
click at [110, 84] on h3 "DMM AI Automation 1" at bounding box center [112, 80] width 44 height 5
type input "**********"
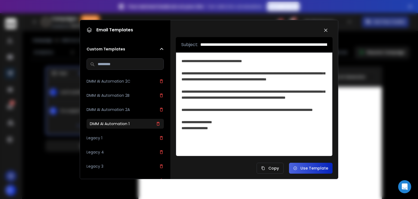
click at [306, 166] on button "Use Template" at bounding box center [311, 168] width 44 height 11
type input "**********"
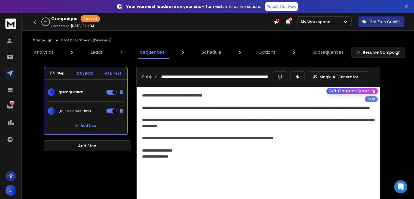
click at [120, 90] on icon at bounding box center [121, 92] width 5 height 5
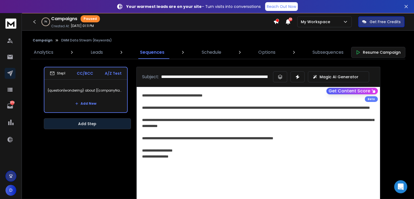
click at [95, 126] on button "Add Step" at bounding box center [87, 123] width 87 height 11
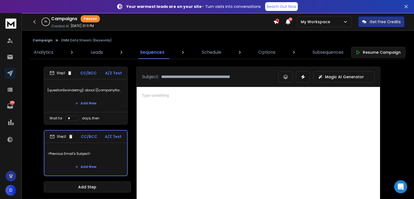
click at [103, 154] on p "<Previous Email's Subject>" at bounding box center [86, 153] width 76 height 15
click at [286, 77] on icon at bounding box center [285, 76] width 5 height 5
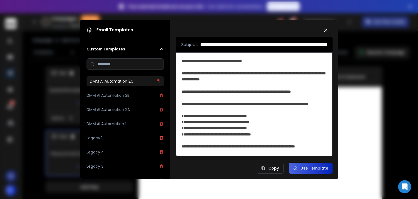
click at [133, 106] on div "DMM AI Automation 2A" at bounding box center [125, 110] width 77 height 10
type input "**********"
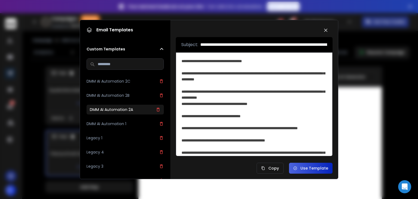
click at [299, 167] on button "Use Template" at bounding box center [311, 168] width 44 height 11
type input "**********"
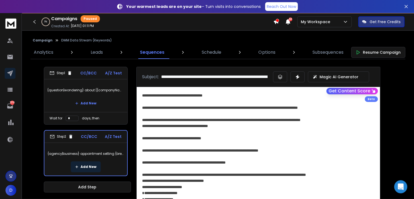
click at [93, 167] on button "Add New" at bounding box center [86, 166] width 30 height 11
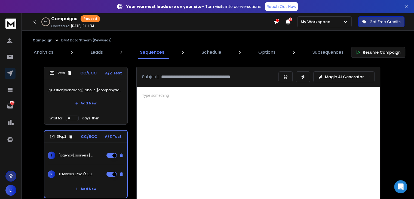
click at [283, 83] on div "Subject: Magic AI Generator" at bounding box center [258, 77] width 243 height 20
click at [284, 78] on icon at bounding box center [285, 79] width 4 height 2
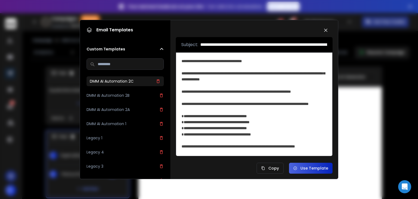
click at [130, 84] on div "DMM AI Automation 2B" at bounding box center [125, 80] width 71 height 5
type input "**********"
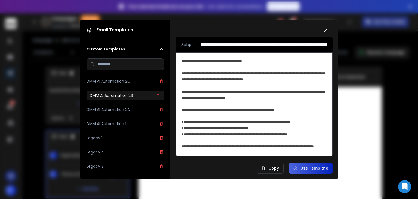
click at [290, 169] on button "Use Template" at bounding box center [311, 168] width 44 height 11
type input "**********"
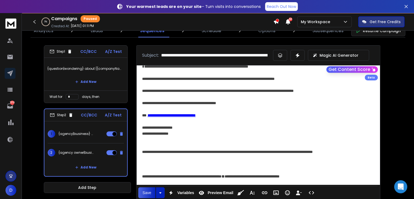
scroll to position [30, 0]
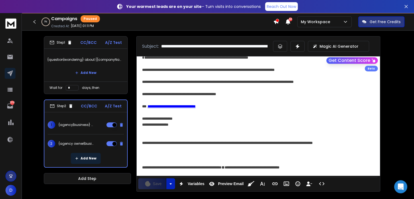
click at [87, 153] on button "Add New" at bounding box center [86, 158] width 30 height 11
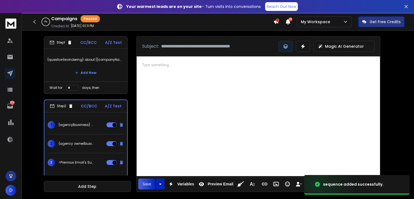
click at [287, 48] on icon at bounding box center [285, 48] width 4 height 2
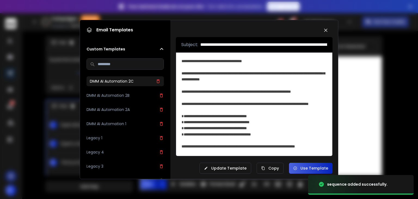
click at [130, 80] on h3 "DMM AI Automation 2C" at bounding box center [112, 80] width 44 height 5
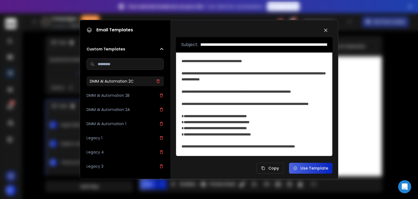
click at [303, 165] on button "Use Template" at bounding box center [311, 168] width 44 height 11
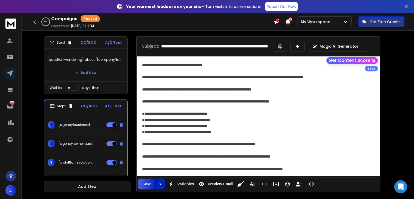
scroll to position [3, 0]
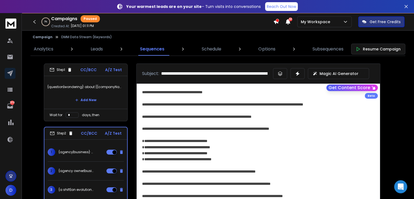
click at [71, 115] on input "*" at bounding box center [72, 114] width 13 height 5
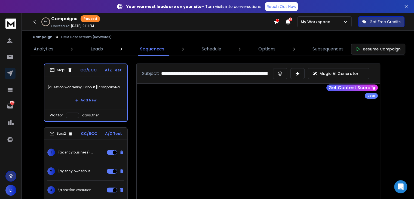
type input "**********"
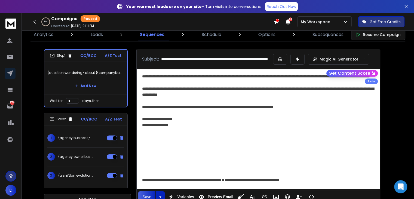
scroll to position [31, 0]
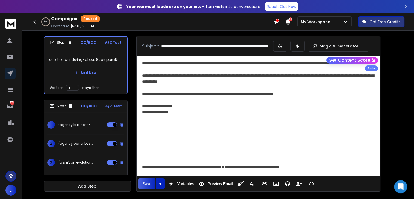
type input "*"
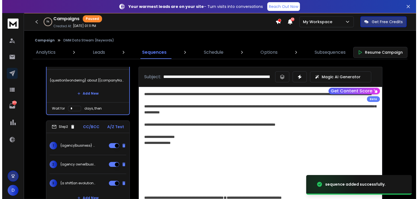
scroll to position [10, 0]
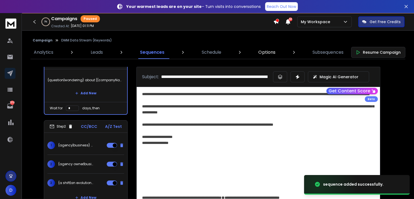
click at [271, 54] on p "Options" at bounding box center [266, 52] width 17 height 7
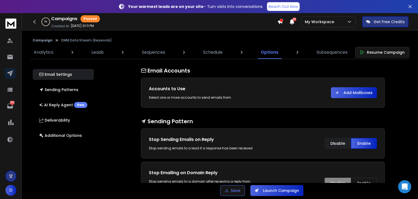
click at [342, 94] on button "Add Mailboxes" at bounding box center [354, 92] width 46 height 11
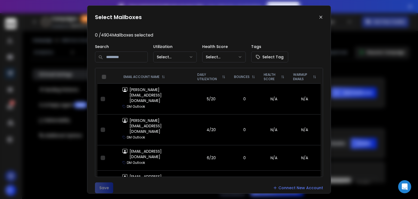
click at [238, 57] on button "Select..." at bounding box center [224, 56] width 44 height 11
click at [278, 58] on button "Select Tag" at bounding box center [269, 56] width 37 height 11
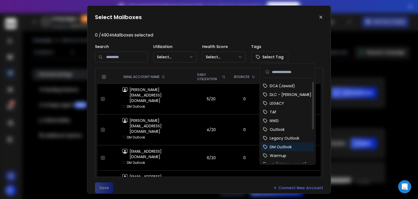
click at [281, 145] on span "DM Outlook" at bounding box center [281, 146] width 22 height 5
click at [319, 15] on icon at bounding box center [321, 17] width 4 height 4
click at [321, 8] on div "Your warmest leads are on your site – Turn visits into conversations Reach Out …" at bounding box center [209, 6] width 418 height 13
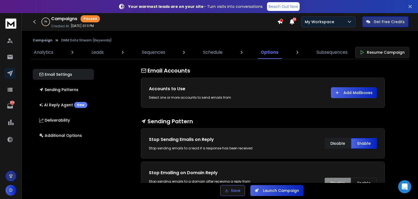
click at [322, 24] on p "My Workspace" at bounding box center [321, 21] width 32 height 5
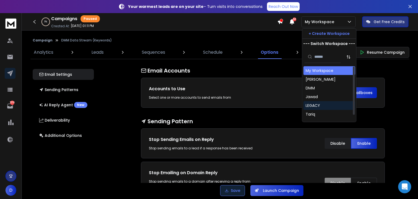
click at [229, 190] on button "Save" at bounding box center [232, 190] width 25 height 11
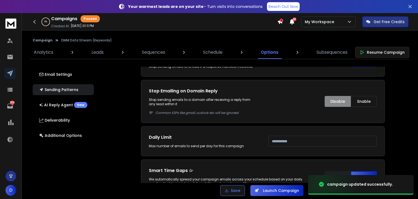
scroll to position [109, 0]
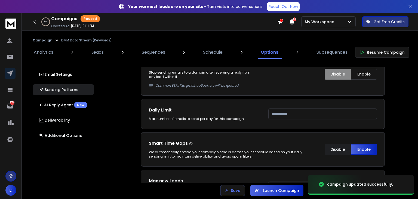
click at [283, 112] on input "***" at bounding box center [322, 113] width 109 height 11
type input "*"
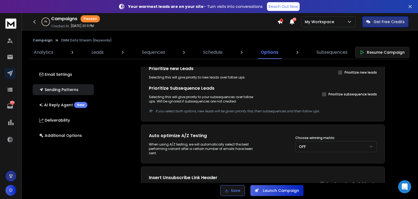
scroll to position [191, 0]
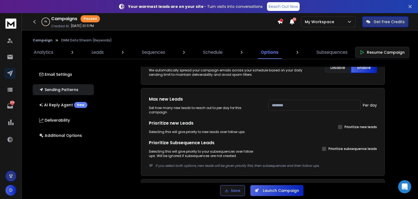
type input "****"
click at [312, 100] on input "***" at bounding box center [314, 105] width 92 height 11
type input "*"
type input "****"
click at [413, 133] on div "Email Accounts Accounts to Use Select one or more accounts to send emails from …" at bounding box center [266, 125] width 327 height 116
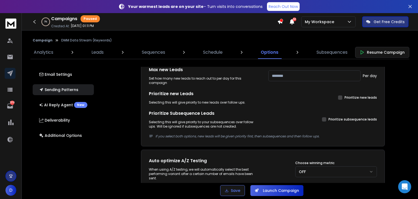
scroll to position [272, 0]
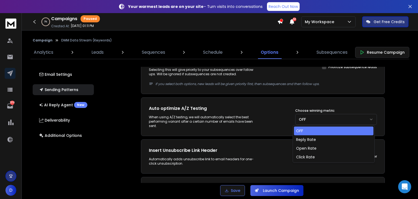
click at [332, 120] on button "OFF" at bounding box center [336, 119] width 82 height 11
select select "**********"
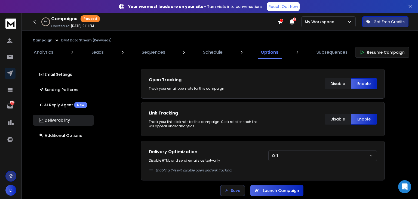
scroll to position [490, 0]
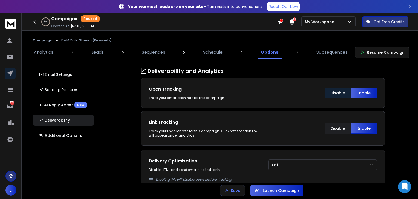
click at [343, 93] on button "Disable" at bounding box center [338, 92] width 26 height 11
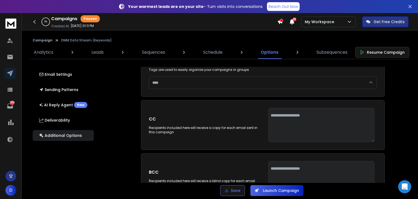
scroll to position [976, 0]
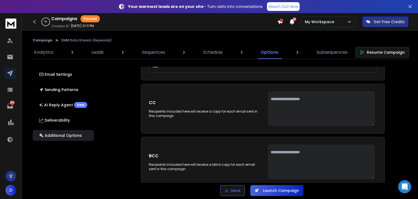
click at [227, 187] on button "Save" at bounding box center [232, 190] width 25 height 11
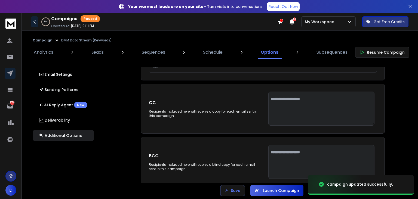
click at [34, 20] on icon at bounding box center [34, 21] width 5 height 5
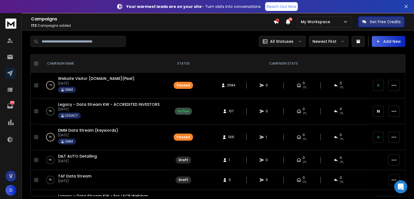
click at [96, 131] on span "DMM Data Stream (Keywords)" at bounding box center [88, 129] width 60 height 5
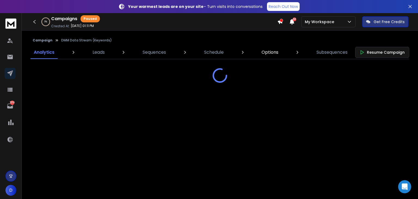
click at [276, 54] on link "Options" at bounding box center [269, 52] width 23 height 13
select select "**********"
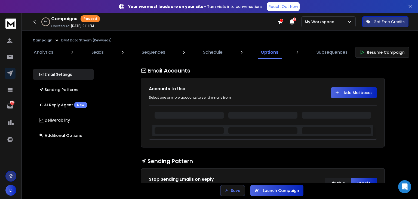
click at [351, 88] on button "Add Mailboxes" at bounding box center [354, 92] width 46 height 11
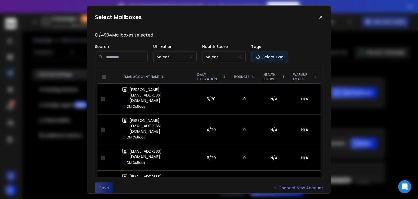
click at [281, 57] on button "Select Tag" at bounding box center [269, 56] width 37 height 11
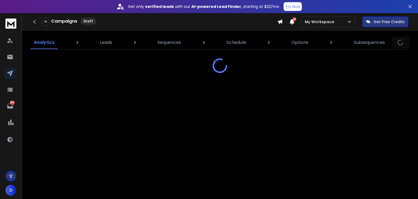
click at [316, 22] on p "My Workspace" at bounding box center [321, 21] width 32 height 5
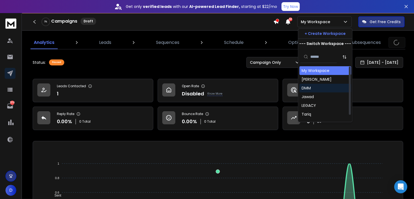
click at [320, 88] on div "DMM" at bounding box center [325, 88] width 52 height 9
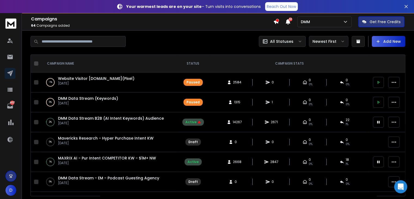
click at [138, 110] on td "0 % DMM Data Stream (Keywords) [DATE]" at bounding box center [109, 102] width 136 height 20
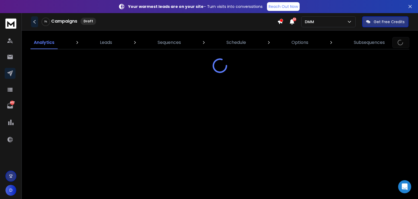
click at [35, 19] on button at bounding box center [34, 21] width 7 height 11
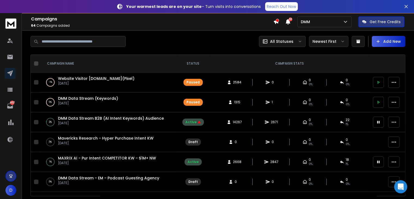
click at [114, 121] on p "[DATE]" at bounding box center [111, 123] width 106 height 4
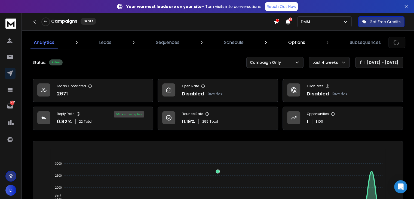
click at [297, 45] on p "Options" at bounding box center [296, 42] width 17 height 7
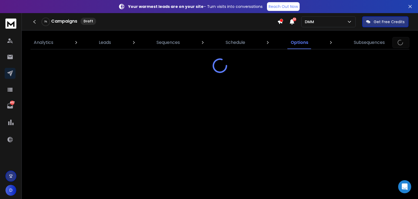
select select "**********"
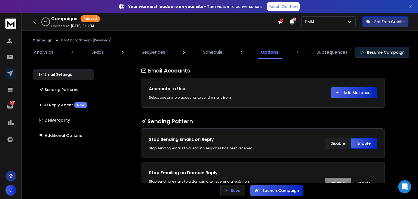
click at [373, 53] on button "Resume Campaign" at bounding box center [382, 52] width 54 height 11
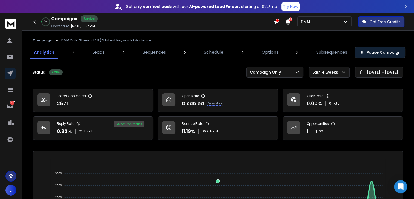
click at [364, 51] on icon at bounding box center [362, 52] width 5 height 5
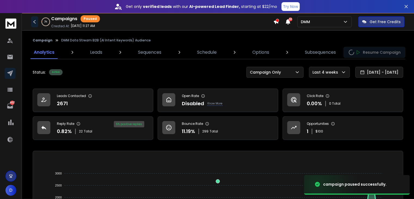
click at [33, 18] on button at bounding box center [34, 21] width 7 height 11
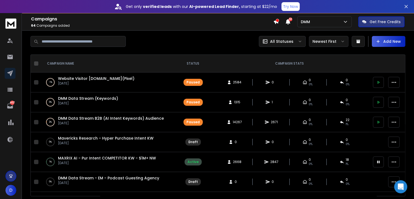
click at [122, 123] on p "[DATE]" at bounding box center [111, 123] width 106 height 4
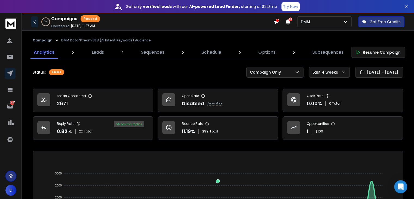
click at [35, 22] on icon at bounding box center [34, 21] width 5 height 5
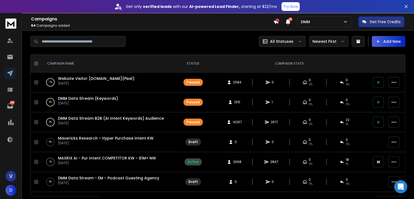
scroll to position [27, 0]
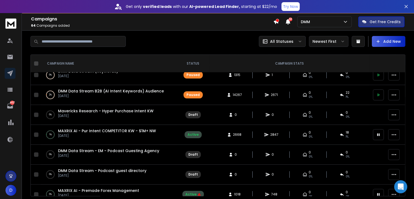
click at [141, 131] on span "MAXRIX AI - Pur Intent COMPETITOR KW - $1M+ NW" at bounding box center [107, 130] width 98 height 5
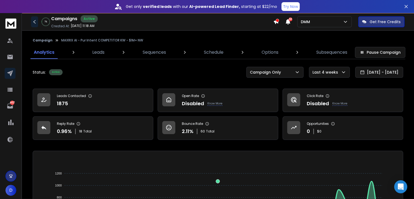
click at [34, 25] on button at bounding box center [34, 21] width 7 height 11
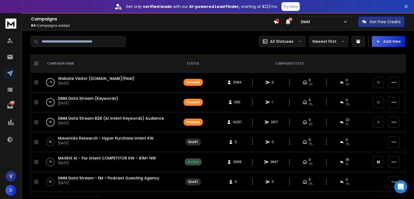
click at [103, 99] on span "DMM Data Stream (Keywords)" at bounding box center [88, 98] width 60 height 5
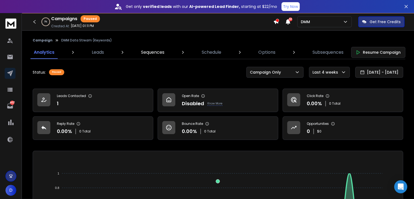
click at [161, 56] on link "Sequences" at bounding box center [153, 52] width 30 height 13
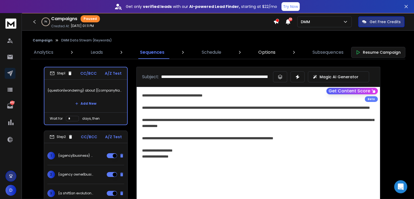
click at [271, 50] on p "Options" at bounding box center [266, 52] width 17 height 7
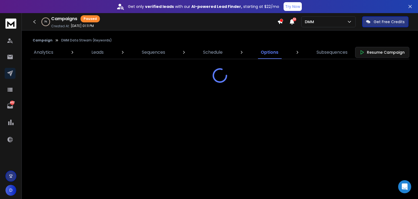
select select "**********"
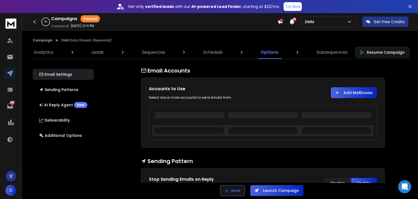
click at [351, 96] on button "Add Mailboxes" at bounding box center [354, 92] width 46 height 11
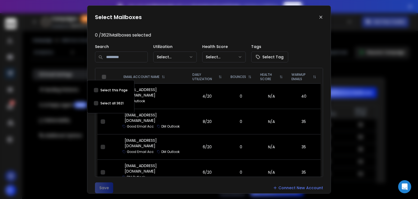
click at [96, 101] on button "Select this Page" at bounding box center [96, 103] width 4 height 4
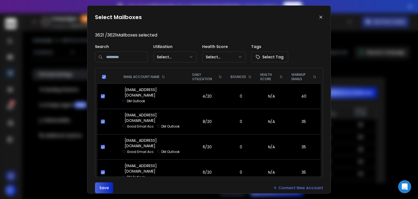
click at [107, 191] on button "Save" at bounding box center [104, 187] width 18 height 11
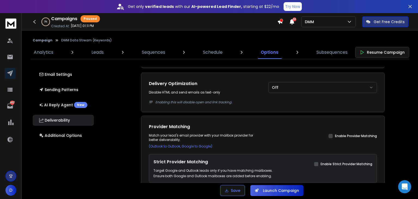
scroll to position [766, 0]
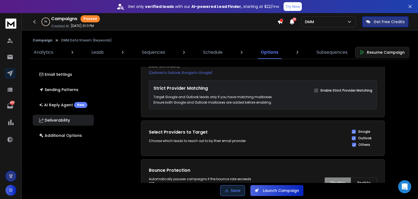
click at [244, 187] on button "Save" at bounding box center [232, 190] width 25 height 11
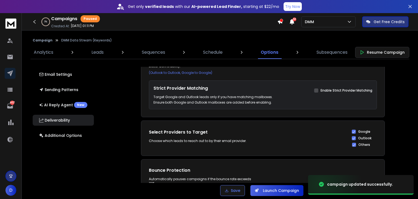
click at [264, 193] on button "Launch Campaign" at bounding box center [276, 190] width 53 height 11
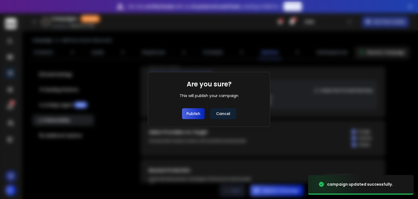
click at [199, 111] on button "Publish" at bounding box center [193, 113] width 23 height 11
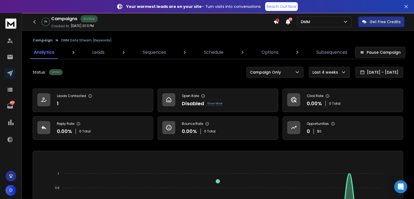
click at [143, 59] on div "Campaign DMM Data Stream (Keywords) Analytics Leads Sequences Schedule Options …" at bounding box center [217, 192] width 375 height 312
click at [146, 56] on link "Sequences" at bounding box center [154, 52] width 30 height 13
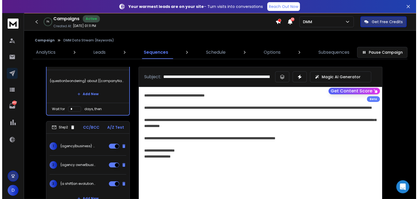
scroll to position [10, 0]
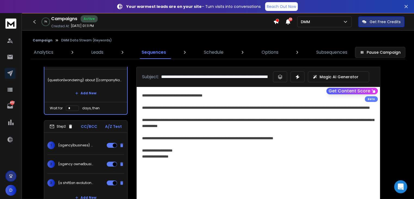
click at [39, 22] on div "0 % Campaigns Active Created At: [DATE] 01:11 PM" at bounding box center [64, 21] width 67 height 13
click at [37, 23] on icon at bounding box center [34, 21] width 5 height 5
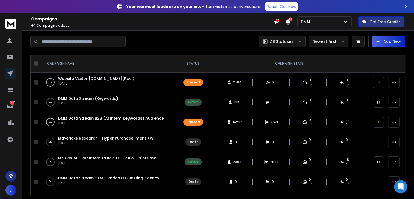
click at [148, 117] on span "DMM Data Stream B2B (AI Intent Keywords) Audience" at bounding box center [111, 117] width 106 height 5
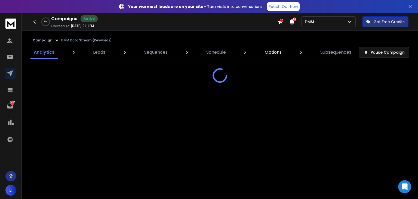
click at [271, 55] on p "Options" at bounding box center [273, 52] width 17 height 7
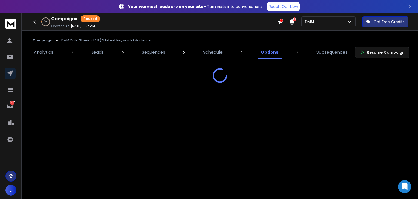
select select "**********"
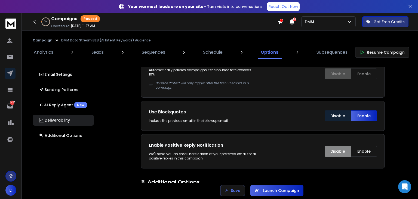
scroll to position [723, 0]
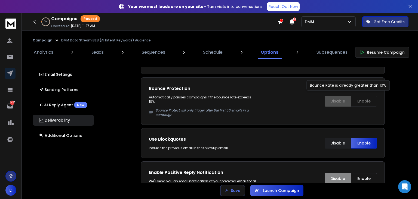
click at [372, 98] on div "Disable Enable" at bounding box center [351, 101] width 52 height 11
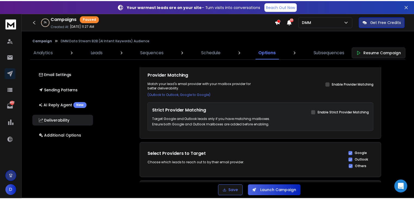
scroll to position [586, 0]
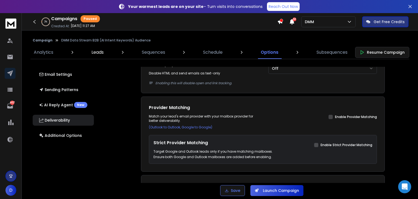
click at [104, 54] on link "Leads" at bounding box center [97, 52] width 19 height 13
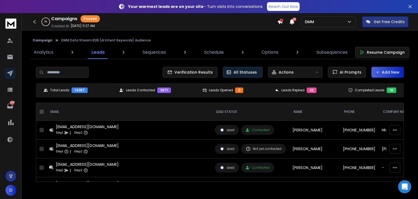
click at [257, 76] on button "All Statuses" at bounding box center [243, 72] width 40 height 11
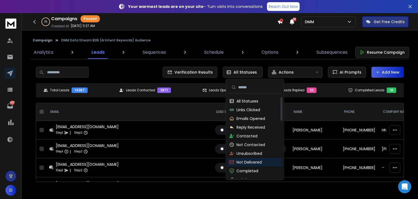
click at [256, 160] on p "Not Delivered" at bounding box center [249, 161] width 25 height 5
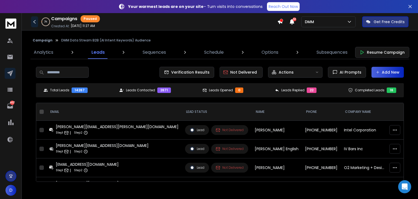
click at [35, 23] on icon at bounding box center [34, 21] width 5 height 5
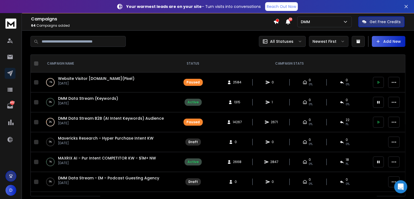
scroll to position [27, 0]
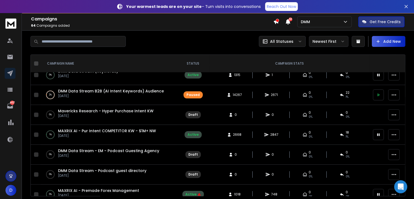
click at [106, 134] on p "[DATE]" at bounding box center [107, 135] width 98 height 4
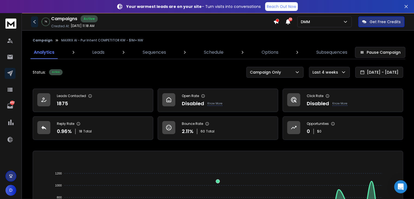
click at [34, 20] on icon at bounding box center [34, 21] width 5 height 5
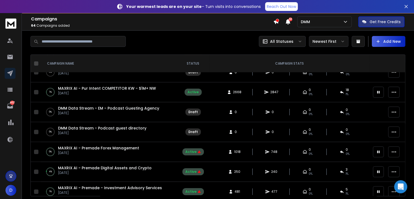
scroll to position [82, 0]
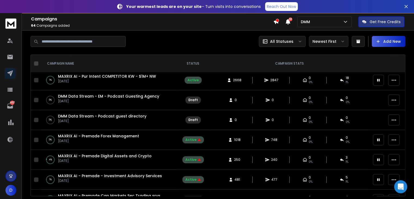
click at [127, 140] on p "[DATE]" at bounding box center [98, 141] width 81 height 4
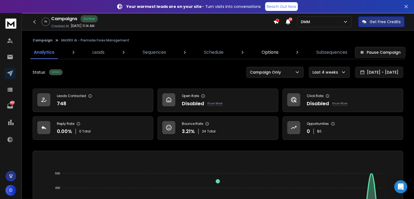
click at [261, 51] on link "Options" at bounding box center [269, 52] width 23 height 13
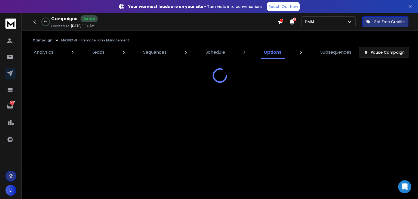
select select "**********"
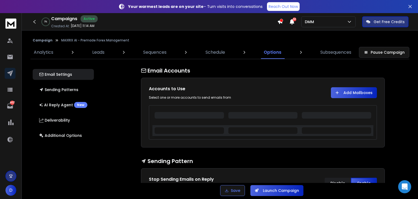
click at [361, 87] on button "Add Mailboxes" at bounding box center [354, 92] width 46 height 11
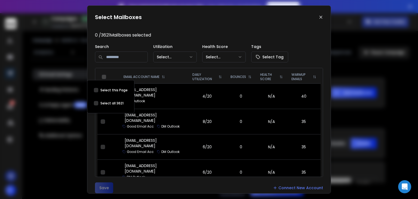
click at [103, 76] on button "Select this Page" at bounding box center [104, 77] width 4 height 4
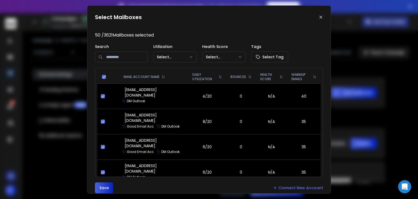
click at [104, 181] on div "50 / 3621 Mailboxes selected Search Utilization Select... Health Score Select..…" at bounding box center [209, 112] width 228 height 161
click at [105, 185] on button "Save" at bounding box center [104, 187] width 18 height 11
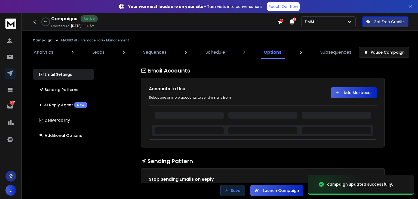
click at [232, 190] on button "Save" at bounding box center [232, 190] width 25 height 11
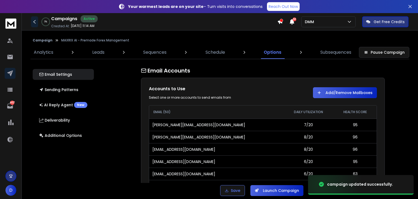
click at [35, 23] on icon at bounding box center [34, 21] width 5 height 5
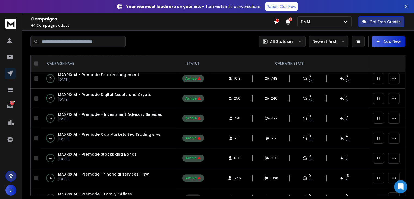
scroll to position [163, 0]
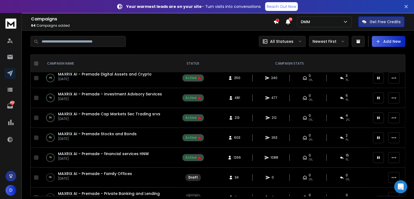
click at [159, 157] on div "1 % MAXRIX AI - Premade - financial services HNW [DATE]" at bounding box center [108, 157] width 125 height 13
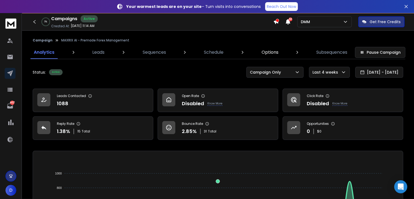
click at [263, 52] on p "Options" at bounding box center [270, 52] width 17 height 7
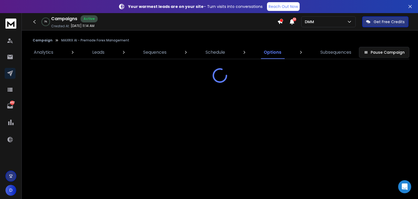
select select "**********"
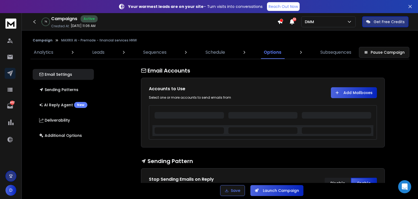
click at [343, 91] on button "Add Mailboxes" at bounding box center [354, 92] width 46 height 11
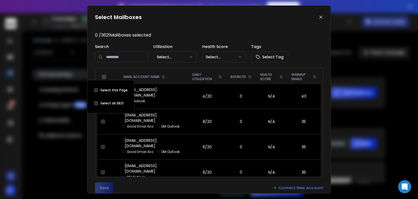
click at [103, 78] on button "Select this Page" at bounding box center [104, 77] width 4 height 4
click at [96, 103] on button "Select this Page" at bounding box center [96, 103] width 4 height 4
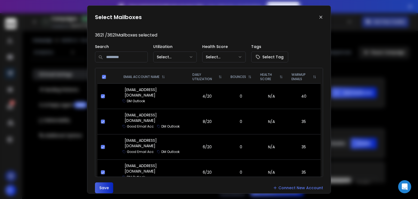
click at [106, 185] on button "Save" at bounding box center [104, 187] width 18 height 11
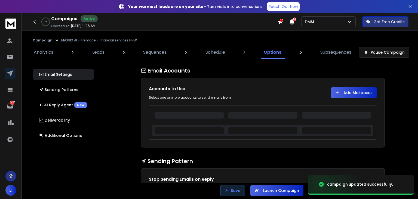
click at [234, 188] on button "Save" at bounding box center [232, 190] width 25 height 11
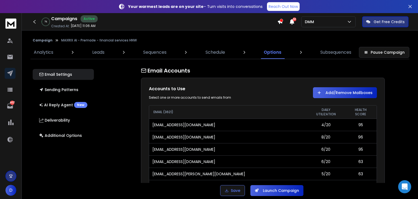
click at [219, 190] on div "Save Launch Campaign" at bounding box center [261, 190] width 397 height 11
click at [227, 192] on icon "submit" at bounding box center [226, 191] width 3 height 1
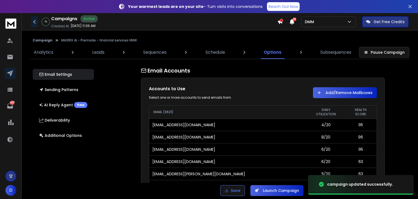
click at [33, 25] on button at bounding box center [34, 21] width 7 height 11
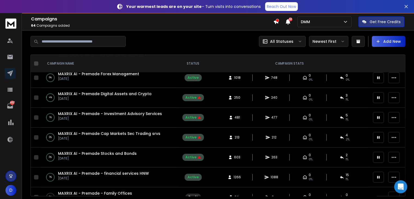
scroll to position [109, 0]
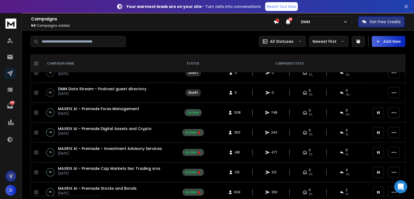
click at [112, 133] on p "[DATE]" at bounding box center [105, 133] width 94 height 4
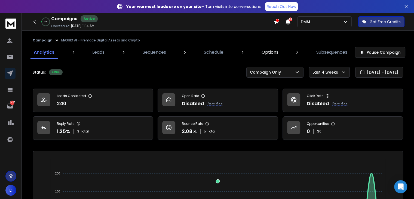
click at [264, 54] on p "Options" at bounding box center [270, 52] width 17 height 7
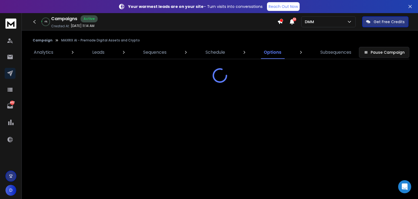
select select "**********"
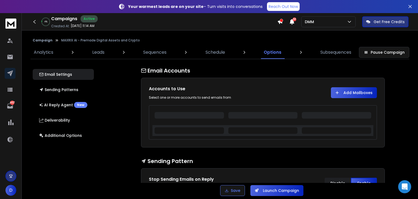
click at [344, 91] on button "Add Mailboxes" at bounding box center [354, 92] width 46 height 11
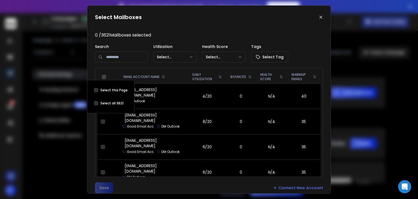
click at [96, 104] on button "Select this Page" at bounding box center [96, 103] width 4 height 4
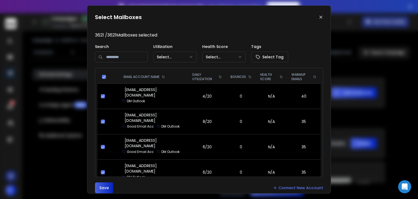
click at [103, 186] on button "Save" at bounding box center [104, 187] width 18 height 11
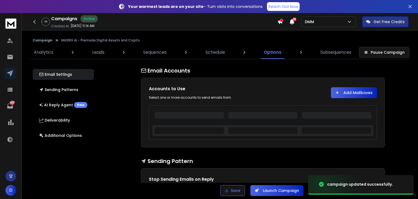
click at [236, 184] on div "Your warmest leads are on your site – Turn visits into conversations Reach Out …" at bounding box center [209, 99] width 418 height 199
click at [235, 186] on button "Save" at bounding box center [232, 190] width 25 height 11
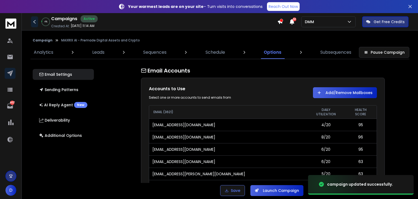
click at [35, 23] on icon at bounding box center [34, 21] width 5 height 5
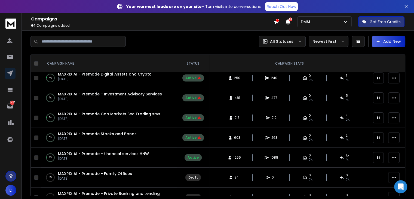
scroll to position [136, 0]
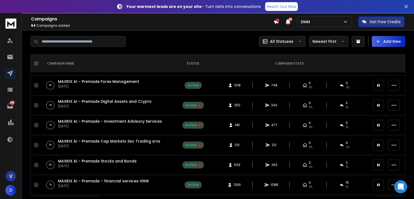
click at [153, 140] on span "MAXRIX AI - Premade Cap Markets Sec Trading srvs" at bounding box center [109, 140] width 102 height 5
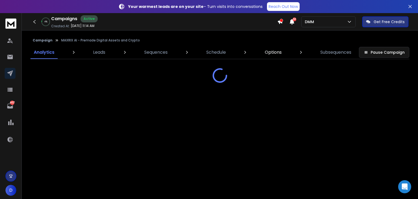
click at [266, 53] on p "Options" at bounding box center [273, 52] width 17 height 7
select select "**********"
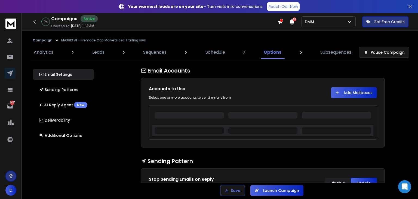
click at [348, 89] on button "Add Mailboxes" at bounding box center [354, 92] width 46 height 11
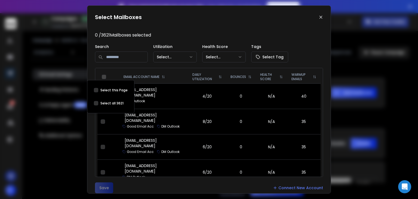
click at [96, 104] on button "Select this Page" at bounding box center [96, 103] width 4 height 4
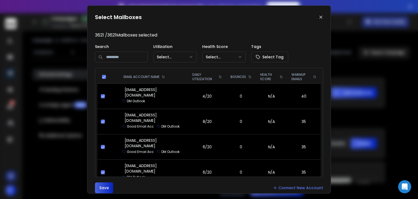
click at [98, 190] on button "Save" at bounding box center [104, 187] width 18 height 11
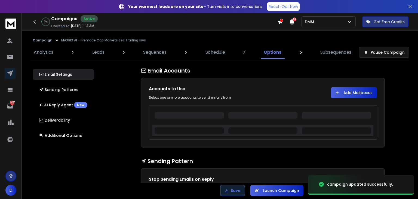
click at [232, 192] on button "Save" at bounding box center [232, 190] width 25 height 11
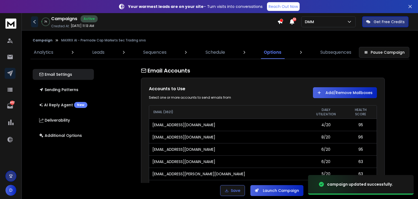
click at [33, 23] on icon at bounding box center [34, 21] width 5 height 5
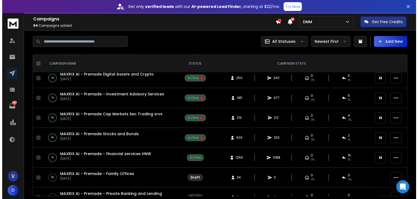
scroll to position [218, 0]
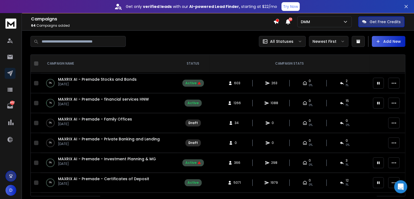
click at [148, 159] on span "MAXRIX AI - Premade - Investment Planning & MG" at bounding box center [107, 158] width 98 height 5
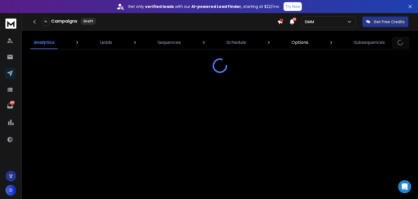
click at [300, 45] on link "Options" at bounding box center [299, 42] width 23 height 13
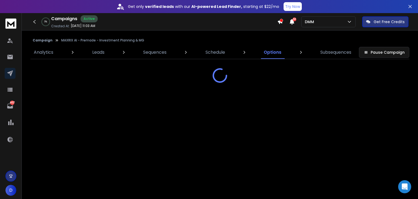
select select "**********"
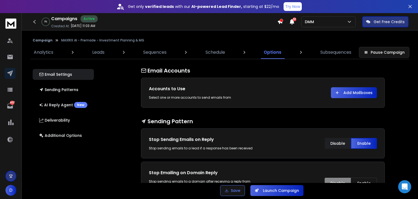
click at [338, 95] on button "Add Mailboxes" at bounding box center [354, 92] width 46 height 11
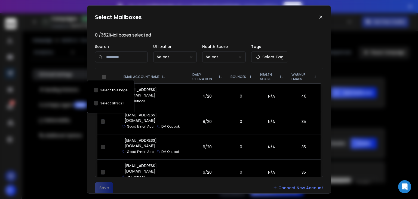
click at [97, 103] on button "Select this Page" at bounding box center [96, 103] width 4 height 4
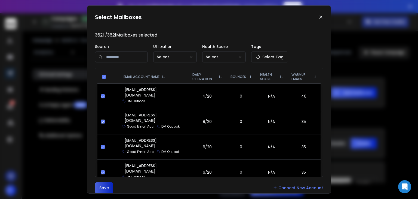
click at [104, 184] on button "Save" at bounding box center [104, 187] width 18 height 11
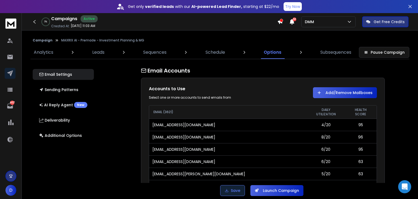
click at [235, 191] on button "Save" at bounding box center [232, 190] width 25 height 11
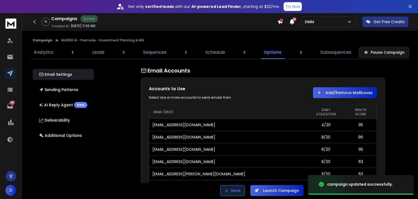
click at [240, 189] on button "Save" at bounding box center [232, 190] width 25 height 11
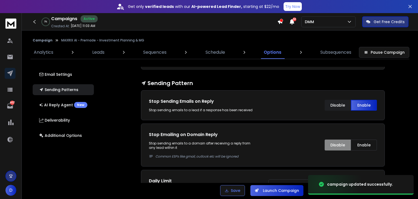
scroll to position [299, 0]
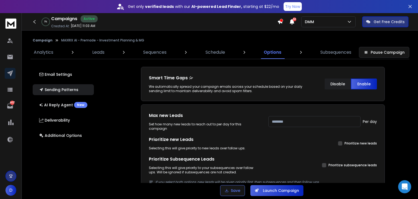
click at [230, 189] on button "Save" at bounding box center [232, 190] width 25 height 11
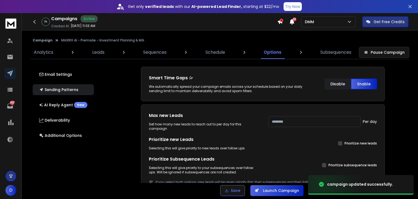
click at [290, 121] on input "***" at bounding box center [314, 121] width 92 height 11
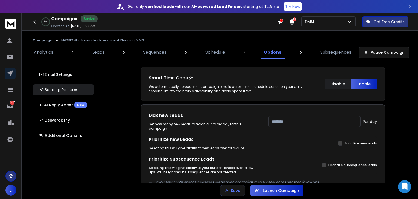
scroll to position [245, 0]
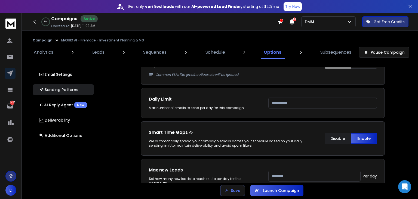
type input "****"
click at [305, 96] on div "Daily Limit Max number of emails to send per day for this campaign ***" at bounding box center [263, 103] width 228 height 14
click at [304, 97] on input "***" at bounding box center [322, 102] width 109 height 11
type input "****"
click at [241, 195] on button "Save" at bounding box center [232, 190] width 25 height 11
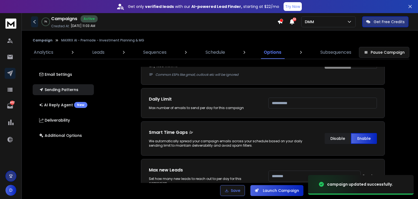
click at [32, 19] on button at bounding box center [34, 21] width 7 height 11
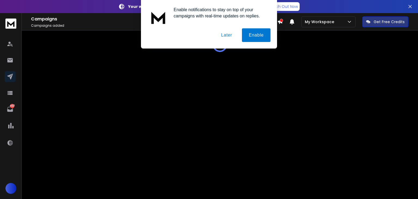
click at [232, 36] on button "Later" at bounding box center [226, 35] width 25 height 14
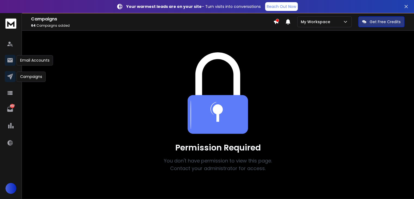
click at [10, 61] on icon at bounding box center [9, 60] width 5 height 4
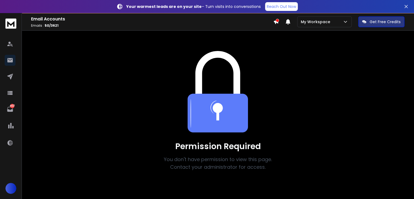
scroll to position [2, 0]
click at [12, 191] on span "button" at bounding box center [10, 188] width 11 height 11
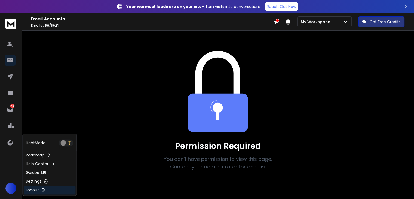
click at [36, 192] on p "Logout" at bounding box center [32, 189] width 13 height 5
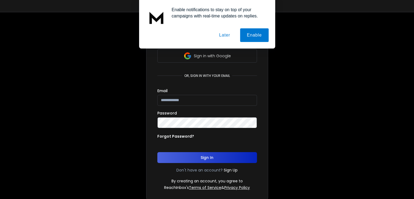
click at [188, 100] on input "email" at bounding box center [207, 100] width 100 height 11
click at [233, 25] on div at bounding box center [207, 18] width 123 height 22
click at [226, 35] on button "Later" at bounding box center [224, 35] width 25 height 14
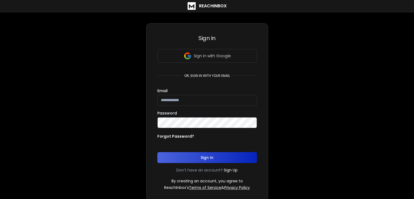
click at [176, 95] on input "email" at bounding box center [207, 100] width 100 height 11
type input "**********"
click at [201, 163] on div "**********" at bounding box center [207, 119] width 100 height 141
click at [203, 157] on button "Sign In" at bounding box center [207, 157] width 100 height 11
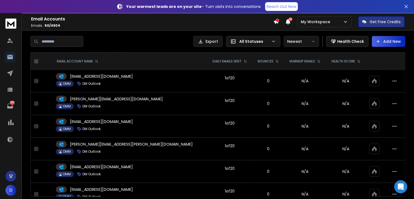
scroll to position [245, 0]
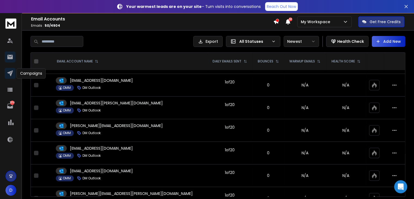
click at [8, 72] on icon at bounding box center [10, 73] width 6 height 6
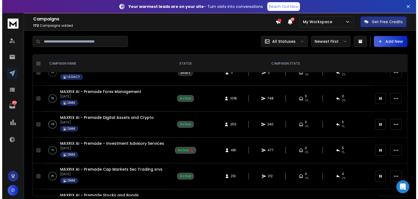
scroll to position [463, 0]
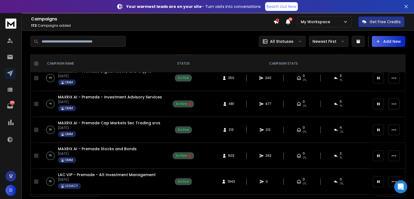
click at [147, 102] on div "MAXRIX AI - Premade - Investment Advisory Services 4 days ago DMM" at bounding box center [110, 103] width 104 height 19
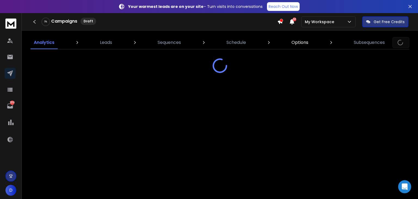
drag, startPoint x: 296, startPoint y: 37, endPoint x: 295, endPoint y: 47, distance: 9.9
click at [296, 37] on link "Options" at bounding box center [299, 42] width 23 height 13
select select "**********"
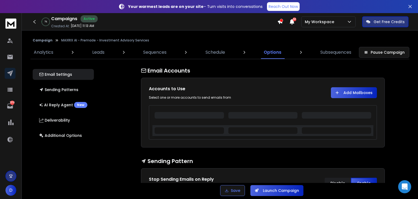
click at [357, 90] on button "Add Mailboxes" at bounding box center [354, 92] width 46 height 11
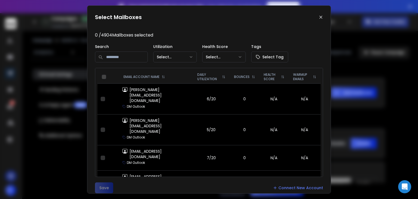
click at [319, 19] on div "Select Mailboxes" at bounding box center [209, 17] width 228 height 8
click at [323, 18] on div "Select Mailboxes 0 / 4904 Mailboxes selected Search Utilization Select... Healt…" at bounding box center [209, 99] width 244 height 188
click at [321, 17] on icon at bounding box center [321, 17] width 3 height 3
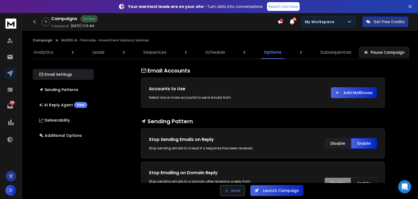
click at [324, 20] on p "My Workspace" at bounding box center [321, 21] width 32 height 5
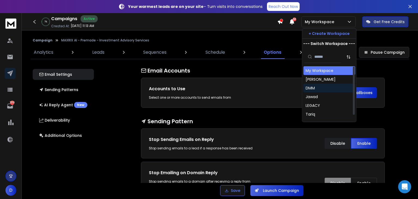
click at [317, 91] on div "DMM" at bounding box center [330, 88] width 52 height 9
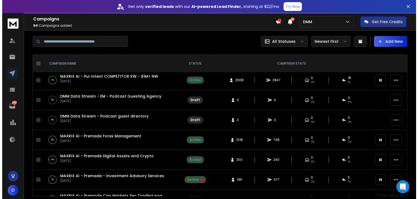
scroll to position [109, 0]
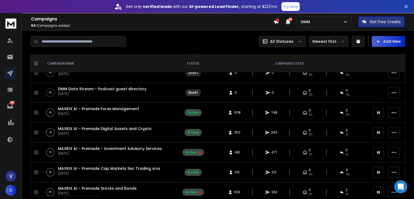
click at [126, 150] on span "MAXRIX AI - Premade - Investment Advisory Services" at bounding box center [110, 148] width 104 height 5
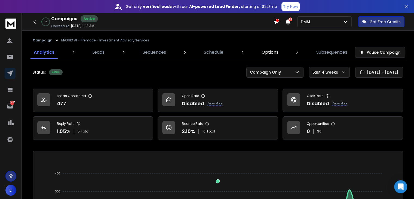
click at [274, 54] on p "Options" at bounding box center [270, 52] width 17 height 7
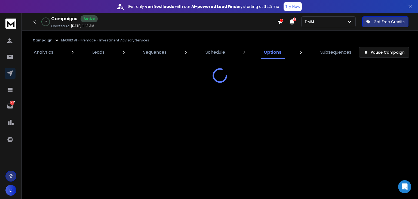
select select "**********"
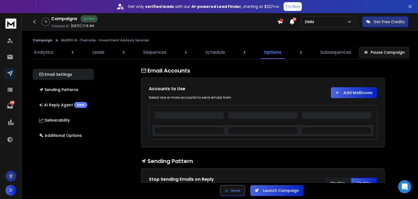
click at [360, 92] on button "Add Mailboxes" at bounding box center [354, 92] width 46 height 11
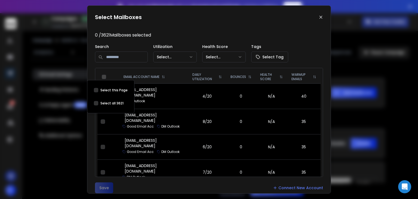
click at [93, 104] on div "Select this Page Select all 3621" at bounding box center [111, 96] width 40 height 28
click at [95, 106] on div "Select all 3621" at bounding box center [111, 103] width 34 height 11
click at [95, 103] on button "Select this Page" at bounding box center [96, 103] width 4 height 4
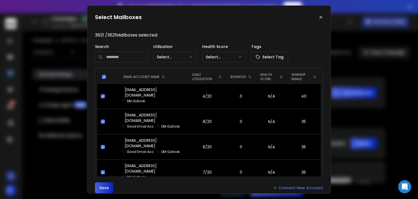
click at [107, 188] on button "Save" at bounding box center [104, 187] width 18 height 11
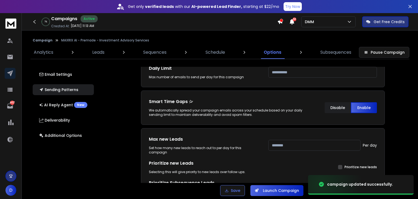
scroll to position [276, 0]
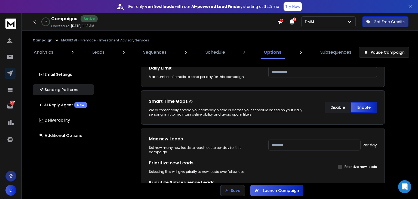
click at [273, 71] on input "***" at bounding box center [322, 71] width 109 height 11
click at [271, 70] on input "***" at bounding box center [322, 71] width 109 height 11
type input "****"
click at [271, 143] on input "***" at bounding box center [314, 144] width 92 height 11
type input "****"
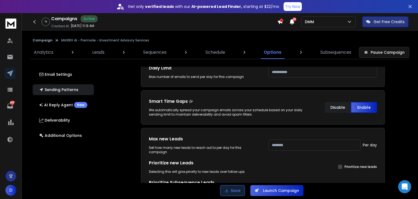
click at [230, 187] on button "Save" at bounding box center [232, 190] width 25 height 11
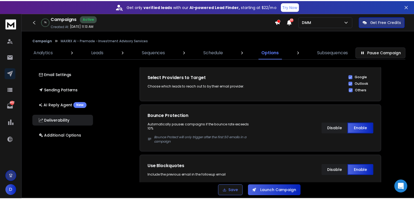
scroll to position [821, 0]
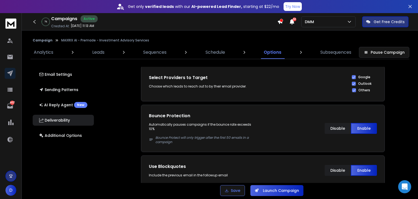
click at [233, 196] on div "Get only verified leads with our AI-powered Lead Finder, starting at $22/mo Try…" at bounding box center [209, 99] width 418 height 199
click at [232, 194] on button "Save" at bounding box center [232, 190] width 25 height 11
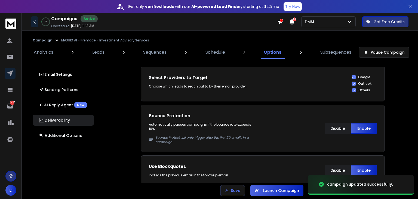
click at [33, 24] on icon at bounding box center [34, 21] width 5 height 5
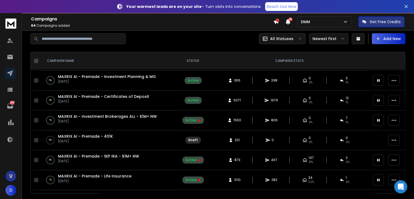
scroll to position [354, 0]
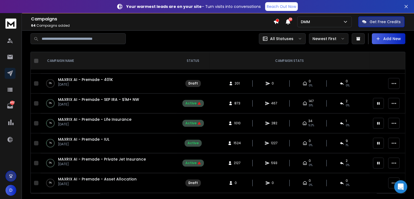
click at [135, 157] on span "MAXRIX AI - Premade - Private Jet Insurance" at bounding box center [102, 158] width 88 height 5
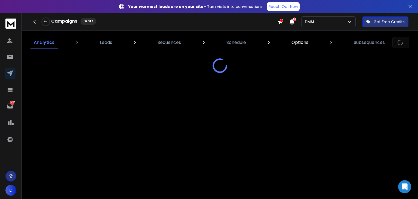
click at [292, 45] on p "Options" at bounding box center [300, 42] width 17 height 7
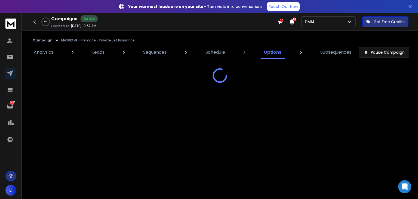
select select "**********"
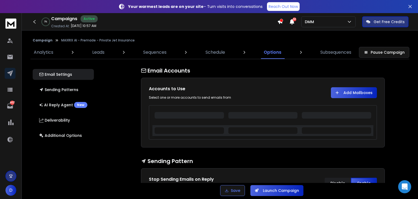
click at [341, 92] on button "Add Mailboxes" at bounding box center [354, 92] width 46 height 11
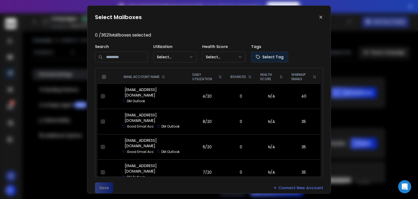
click at [284, 57] on button "Select Tag" at bounding box center [269, 56] width 37 height 11
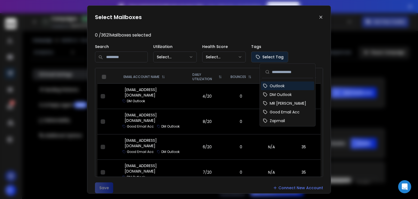
click at [284, 57] on button "Select Tag" at bounding box center [269, 56] width 37 height 11
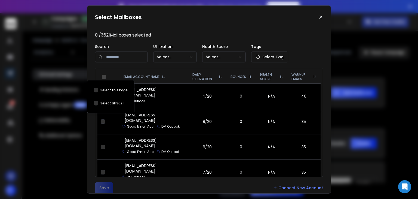
click at [94, 102] on button "Select this Page" at bounding box center [96, 103] width 4 height 4
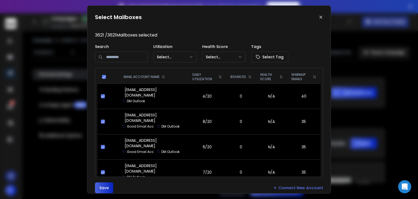
click at [109, 185] on button "Save" at bounding box center [104, 187] width 18 height 11
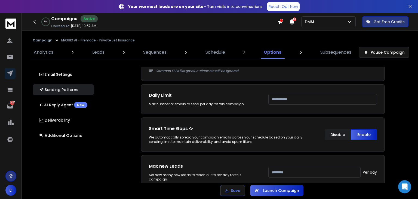
scroll to position [194, 0]
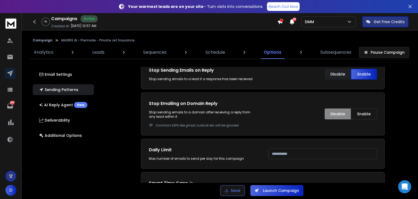
click at [287, 149] on input "***" at bounding box center [322, 153] width 109 height 11
type input "*"
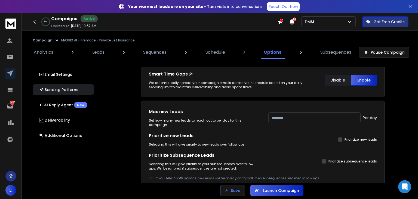
scroll to position [276, 0]
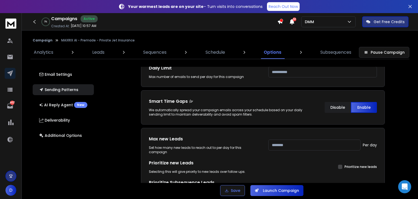
type input "****"
click at [285, 146] on input "***" at bounding box center [314, 144] width 92 height 11
type input "*"
type input "****"
click at [405, 117] on div "Email Accounts Accounts to Use Select one or more accounts to send emails from …" at bounding box center [266, 125] width 327 height 116
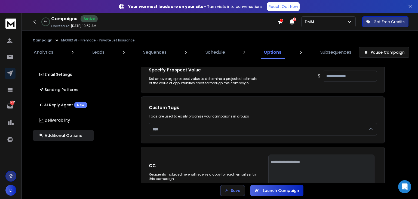
scroll to position [1011, 0]
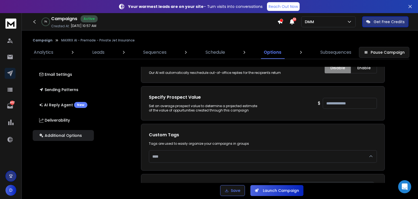
click at [236, 183] on div "Your warmest leads are on your site – Turn visits into conversations Reach Out …" at bounding box center [209, 99] width 418 height 199
click at [237, 185] on button "Save" at bounding box center [232, 190] width 25 height 11
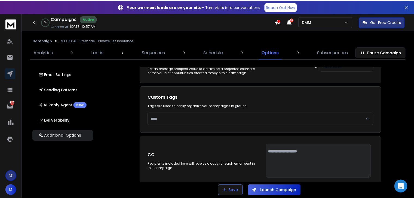
scroll to position [1089, 0]
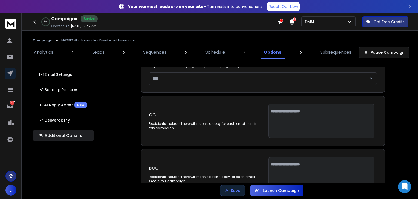
click at [234, 189] on button "Save" at bounding box center [232, 190] width 25 height 11
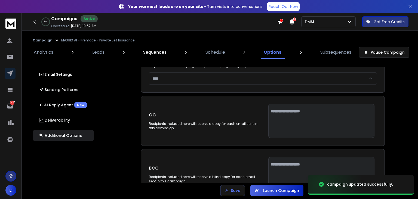
click at [163, 54] on p "Sequences" at bounding box center [154, 52] width 23 height 7
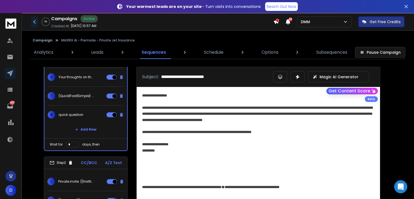
click at [35, 21] on icon at bounding box center [34, 21] width 5 height 5
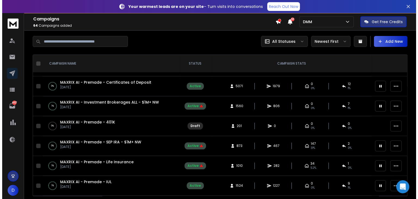
scroll to position [327, 0]
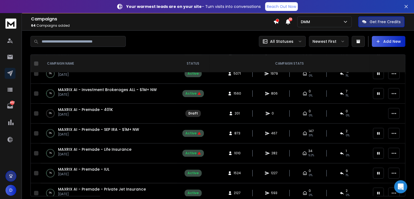
click at [136, 91] on span "MAXRIX AI - Investment Brokerages ALL - $1M+ NW" at bounding box center [107, 89] width 99 height 5
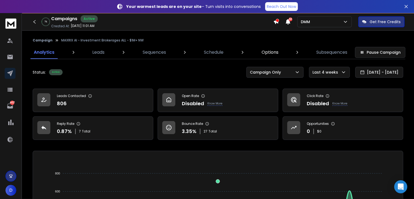
click at [261, 56] on link "Options" at bounding box center [269, 52] width 23 height 13
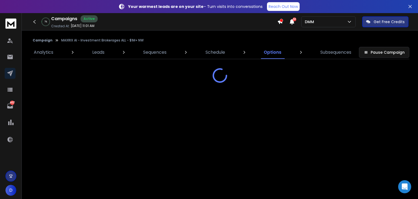
select select "**********"
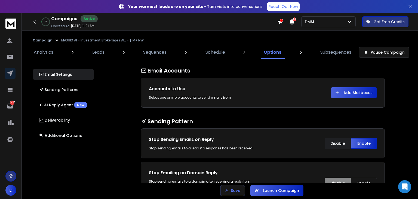
click at [365, 90] on button "Add Mailboxes" at bounding box center [354, 92] width 46 height 11
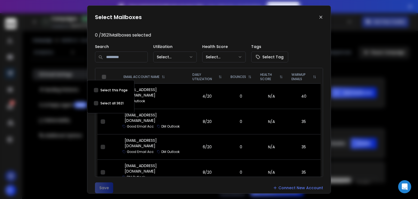
click at [97, 102] on button "Select this Page" at bounding box center [96, 103] width 4 height 4
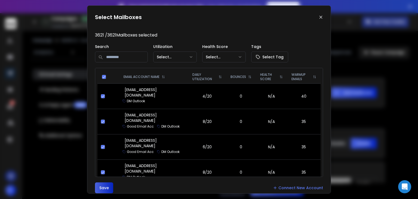
click at [107, 185] on button "Save" at bounding box center [104, 187] width 18 height 11
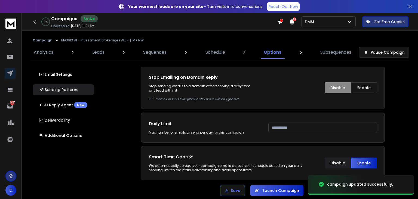
scroll to position [136, 0]
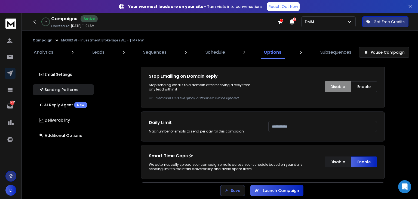
click at [287, 127] on input "***" at bounding box center [322, 126] width 109 height 11
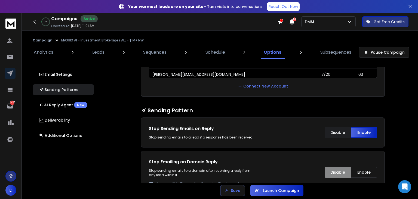
scroll to position [222, 0]
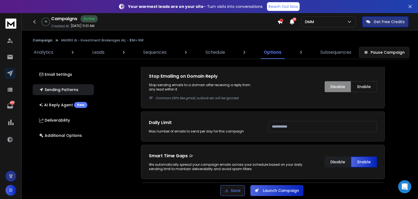
type input "****"
click at [290, 152] on div "Smart Time Gaps We automatically spread your campaign emails across your schedu…" at bounding box center [263, 162] width 244 height 34
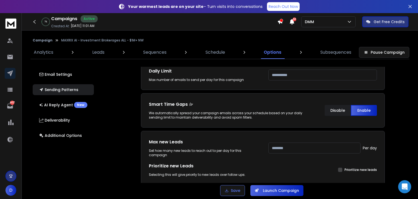
scroll to position [276, 0]
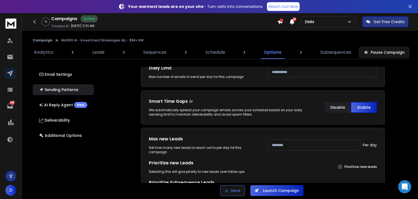
click at [286, 146] on input "***" at bounding box center [314, 144] width 92 height 11
type input "****"
click at [236, 191] on button "Save" at bounding box center [232, 190] width 25 height 11
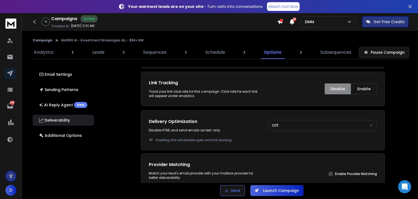
scroll to position [657, 0]
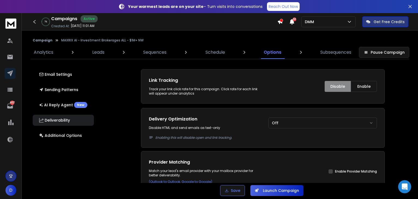
click at [233, 190] on div "Your warmest leads are on your site – Turn visits into conversations Reach Out …" at bounding box center [209, 99] width 418 height 199
click at [233, 189] on button "Save" at bounding box center [232, 190] width 25 height 11
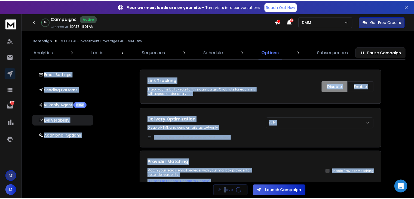
scroll to position [665, 0]
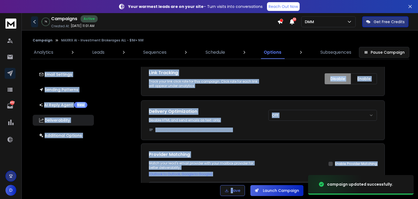
click at [36, 20] on icon at bounding box center [34, 21] width 5 height 5
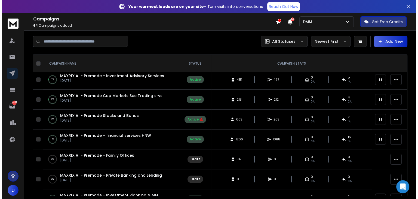
scroll to position [136, 0]
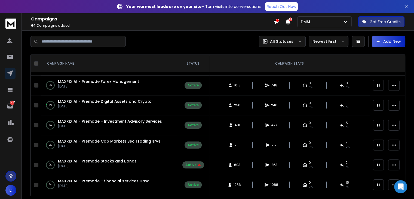
click at [108, 166] on p "[DATE]" at bounding box center [97, 166] width 79 height 4
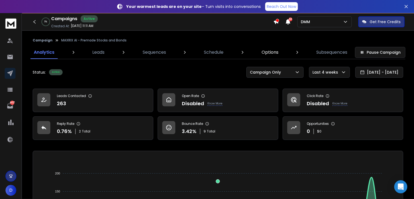
click at [266, 54] on p "Options" at bounding box center [270, 52] width 17 height 7
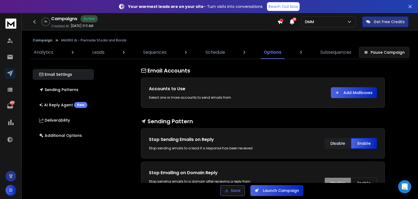
click at [346, 95] on button "Add Mailboxes" at bounding box center [354, 92] width 46 height 11
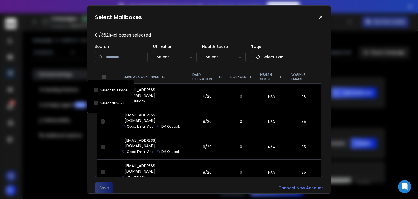
click at [97, 104] on button "Select this Page" at bounding box center [96, 103] width 4 height 4
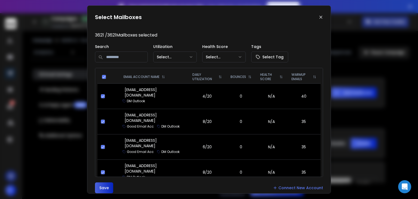
click at [109, 185] on button "Save" at bounding box center [104, 187] width 18 height 11
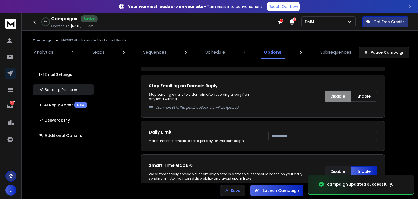
scroll to position [163, 0]
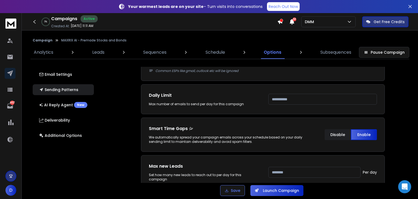
click at [282, 96] on input "***" at bounding box center [322, 99] width 109 height 11
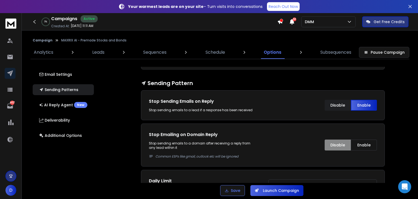
scroll to position [249, 0]
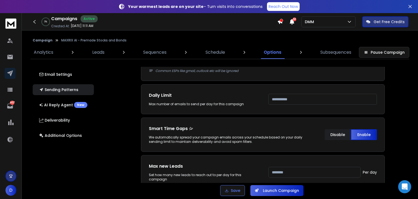
type input "*"
type input "****"
click at [287, 171] on input "***" at bounding box center [314, 172] width 92 height 11
type input "*"
type input "****"
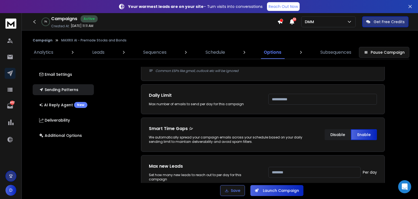
click at [400, 112] on div "Email Accounts Accounts to Use Select one or more accounts to send emails from …" at bounding box center [266, 125] width 327 height 116
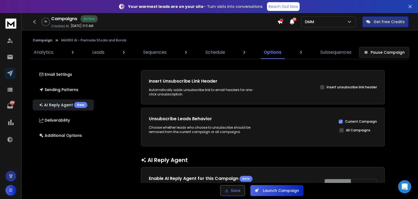
scroll to position [439, 0]
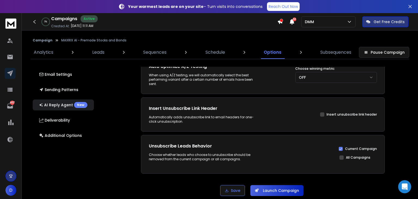
click at [318, 81] on button "OFF" at bounding box center [336, 77] width 82 height 11
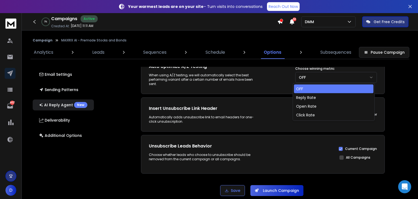
select select "**********"
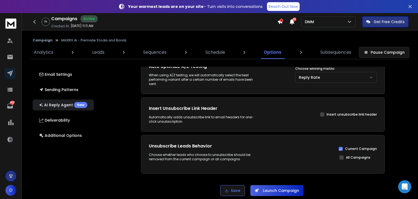
click at [383, 96] on div "Email Accounts Accounts to Use Select one or more accounts to send emails from …" at bounding box center [266, 125] width 327 height 116
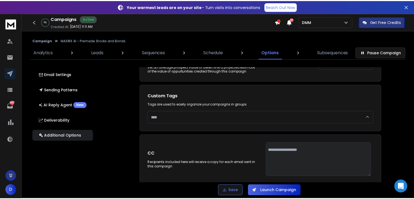
scroll to position [1101, 0]
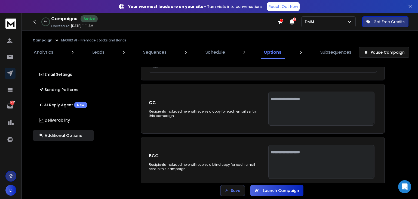
click at [235, 192] on button "Save" at bounding box center [232, 190] width 25 height 11
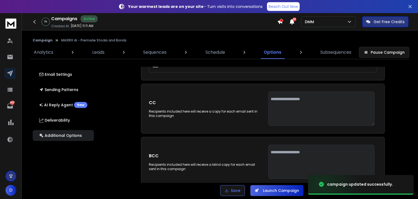
click at [234, 180] on div "Additional Options Automated OOO Rescheduler Our AI will automatically reschedu…" at bounding box center [263, 71] width 244 height 238
click at [234, 189] on button "Save" at bounding box center [232, 190] width 25 height 11
click at [154, 53] on p "Sequences" at bounding box center [154, 52] width 23 height 7
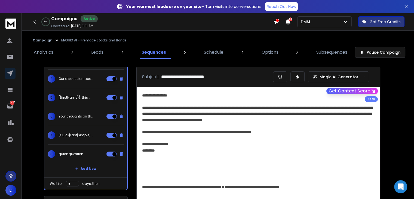
scroll to position [109, 0]
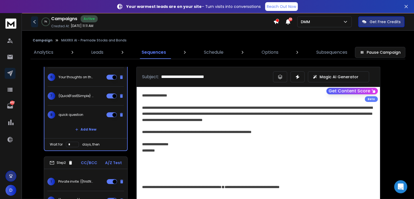
click at [35, 22] on icon at bounding box center [34, 21] width 5 height 5
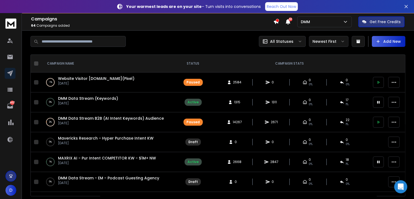
click at [127, 124] on p "[DATE]" at bounding box center [111, 123] width 106 height 4
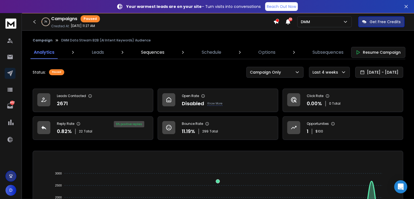
click at [155, 56] on link "Sequences" at bounding box center [153, 52] width 30 height 13
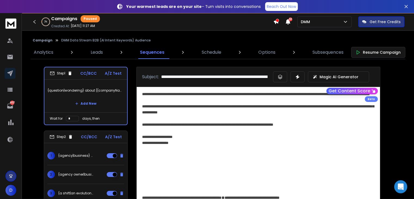
scroll to position [20, 0]
click at [105, 95] on p "{question|wondering} about {{companyName}}'s {appointment setting|team setup|bo…" at bounding box center [86, 90] width 76 height 15
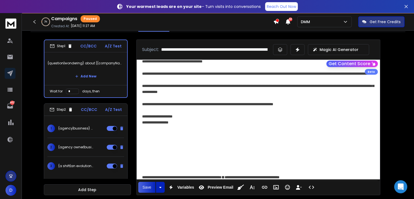
scroll to position [0, 0]
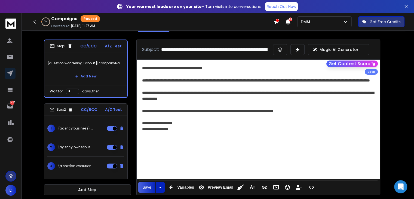
click at [228, 47] on input "**********" at bounding box center [214, 49] width 106 height 7
click at [244, 96] on div "**********" at bounding box center [258, 96] width 232 height 12
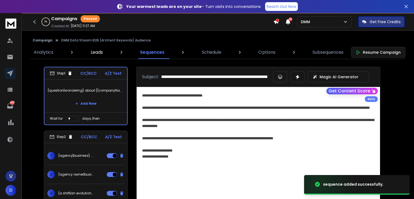
click at [97, 55] on p "Leads" at bounding box center [97, 52] width 12 height 7
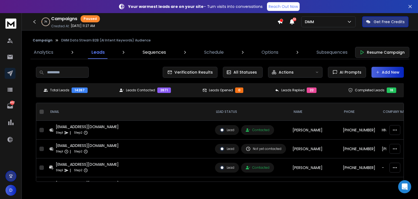
click at [144, 56] on link "Sequences" at bounding box center [154, 52] width 30 height 13
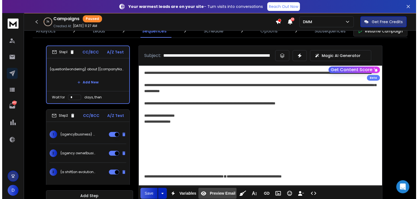
scroll to position [31, 0]
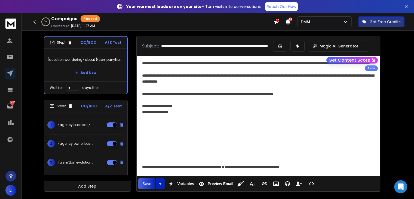
click at [221, 189] on div "Save Save Save as Template Variables Insert Variable Preview Email Preview Emai…" at bounding box center [198, 183] width 120 height 13
click at [222, 183] on span "Preview Email" at bounding box center [221, 183] width 28 height 5
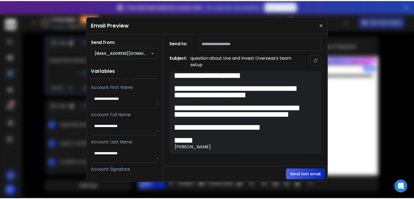
scroll to position [0, 0]
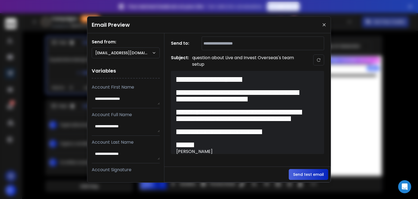
click at [220, 96] on div "Just wondering - does Live and Invest Overseas working with a traditional appoi…" at bounding box center [244, 95] width 136 height 13
click at [326, 22] on div "Email Preview" at bounding box center [208, 25] width 243 height 16
click at [323, 25] on icon at bounding box center [324, 25] width 4 height 4
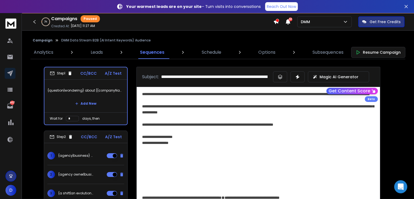
scroll to position [31, 0]
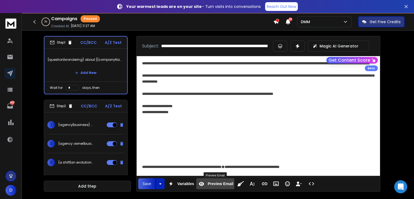
click at [216, 183] on span "Preview Email" at bounding box center [221, 183] width 28 height 5
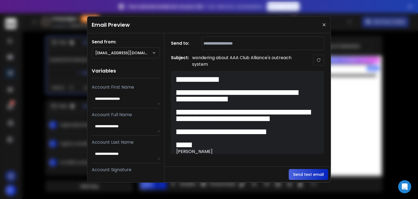
click at [229, 43] on input at bounding box center [263, 43] width 119 height 10
type input "**********"
click at [314, 175] on button "Send test email" at bounding box center [308, 174] width 39 height 11
click at [326, 25] on icon at bounding box center [324, 25] width 4 height 4
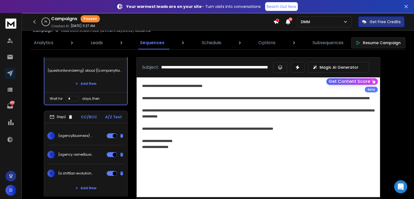
scroll to position [0, 0]
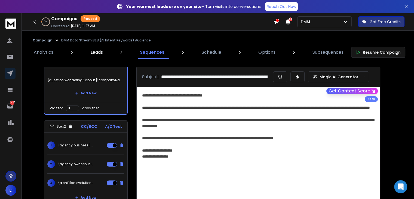
click at [94, 50] on p "Leads" at bounding box center [97, 52] width 12 height 7
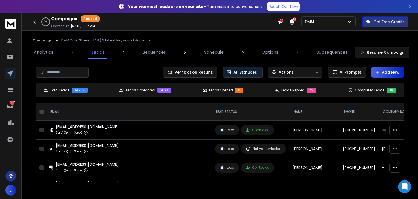
click at [243, 73] on p "All Statuses" at bounding box center [245, 71] width 23 height 5
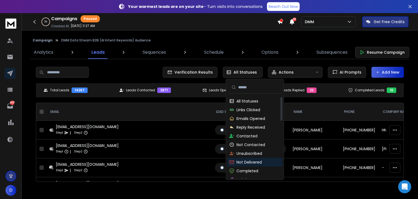
click at [257, 162] on p "Not Delivered" at bounding box center [249, 161] width 25 height 5
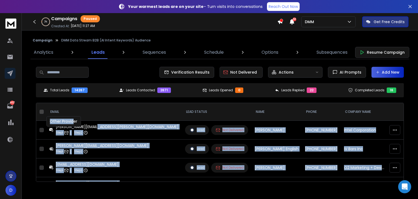
drag, startPoint x: 121, startPoint y: 123, endPoint x: 78, endPoint y: 117, distance: 42.9
click at [74, 121] on body "Your warmest leads are on your site – Turn visits into conversations Reach Out …" at bounding box center [209, 99] width 418 height 199
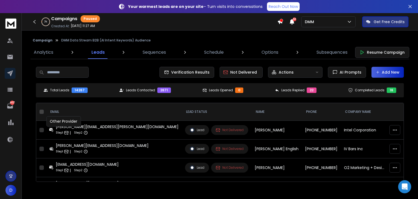
click at [116, 74] on div "Verification Results Not Delivered Actions AI Prompts Add New" at bounding box center [220, 72] width 368 height 11
click at [114, 126] on div "[PERSON_NAME][EMAIL_ADDRESS][PERSON_NAME][DOMAIN_NAME] Step 1 | Step 2" at bounding box center [113, 130] width 129 height 12
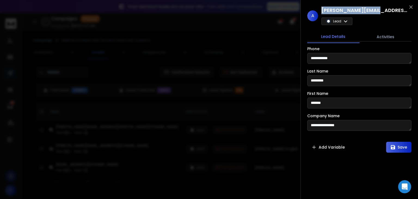
drag, startPoint x: 377, startPoint y: 10, endPoint x: 322, endPoint y: 10, distance: 54.2
click at [322, 10] on div "A [PERSON_NAME][EMAIL_ADDRESS][PERSON_NAME][DOMAIN_NAME] Lead" at bounding box center [359, 16] width 104 height 19
copy h1 "[PERSON_NAME][EMAIL_ADDRESS][PERSON_NAME][DOMAIN_NAME]"
click at [154, 81] on div at bounding box center [209, 99] width 418 height 199
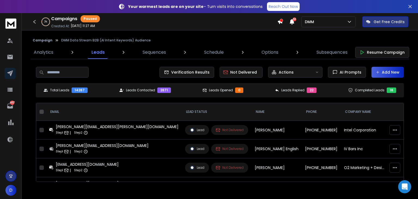
click at [123, 149] on div "[PERSON_NAME][EMAIL_ADDRESS][DOMAIN_NAME] Step 1 | Step 2" at bounding box center [113, 149] width 129 height 12
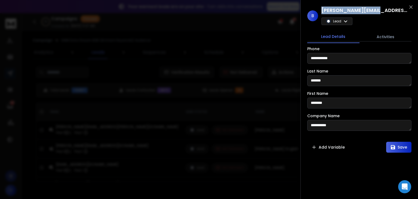
drag, startPoint x: 374, startPoint y: 9, endPoint x: 318, endPoint y: 10, distance: 56.4
click at [318, 11] on div "B [PERSON_NAME][EMAIL_ADDRESS][DOMAIN_NAME] Lead" at bounding box center [359, 16] width 104 height 19
copy div "[PERSON_NAME][EMAIL_ADDRESS][DOMAIN_NAME]"
click at [169, 65] on div at bounding box center [209, 99] width 418 height 199
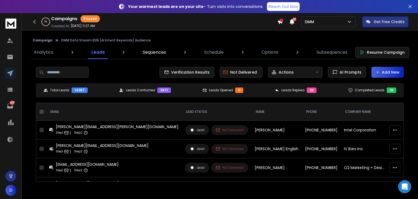
click at [151, 55] on p "Sequences" at bounding box center [154, 52] width 23 height 7
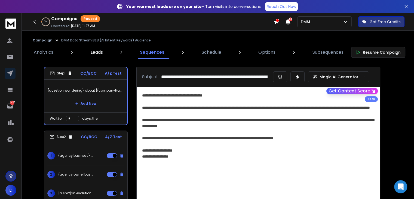
click at [101, 56] on link "Leads" at bounding box center [96, 52] width 19 height 13
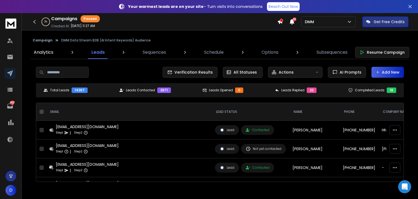
click at [44, 56] on link "Analytics" at bounding box center [43, 52] width 26 height 13
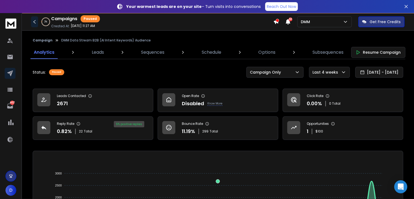
click at [33, 19] on button at bounding box center [34, 21] width 7 height 11
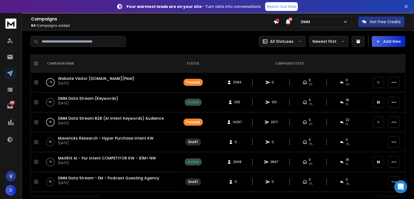
click at [86, 102] on p "[DATE]" at bounding box center [88, 103] width 60 height 4
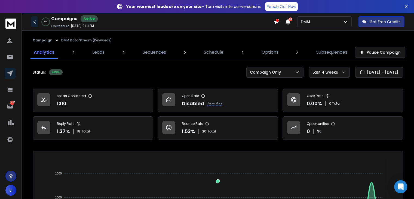
click at [32, 22] on icon at bounding box center [34, 21] width 5 height 5
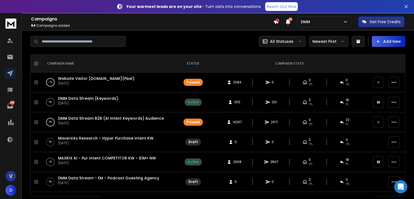
click at [102, 116] on span "DMM Data Stream B2B (AI Intent Keywords) Audience" at bounding box center [111, 117] width 106 height 5
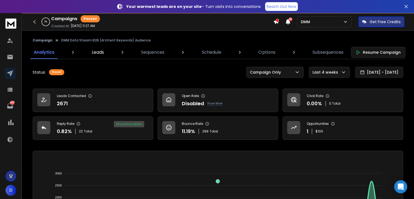
click at [93, 59] on link "Leads" at bounding box center [97, 52] width 19 height 13
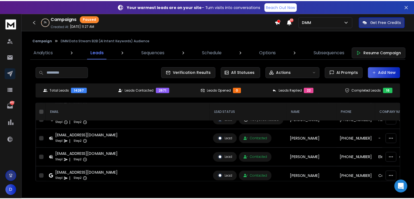
scroll to position [299, 0]
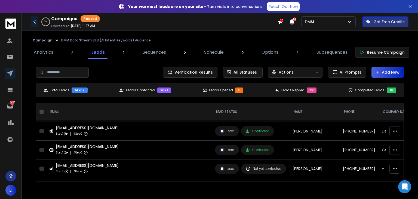
click at [34, 21] on icon at bounding box center [34, 22] width 2 height 4
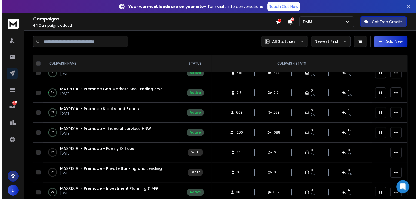
scroll to position [191, 0]
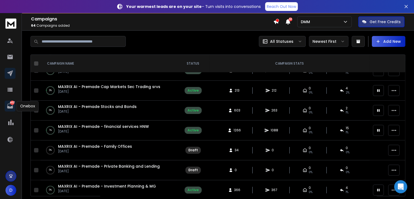
click at [12, 106] on icon at bounding box center [10, 105] width 6 height 5
